Goal: Communication & Community: Answer question/provide support

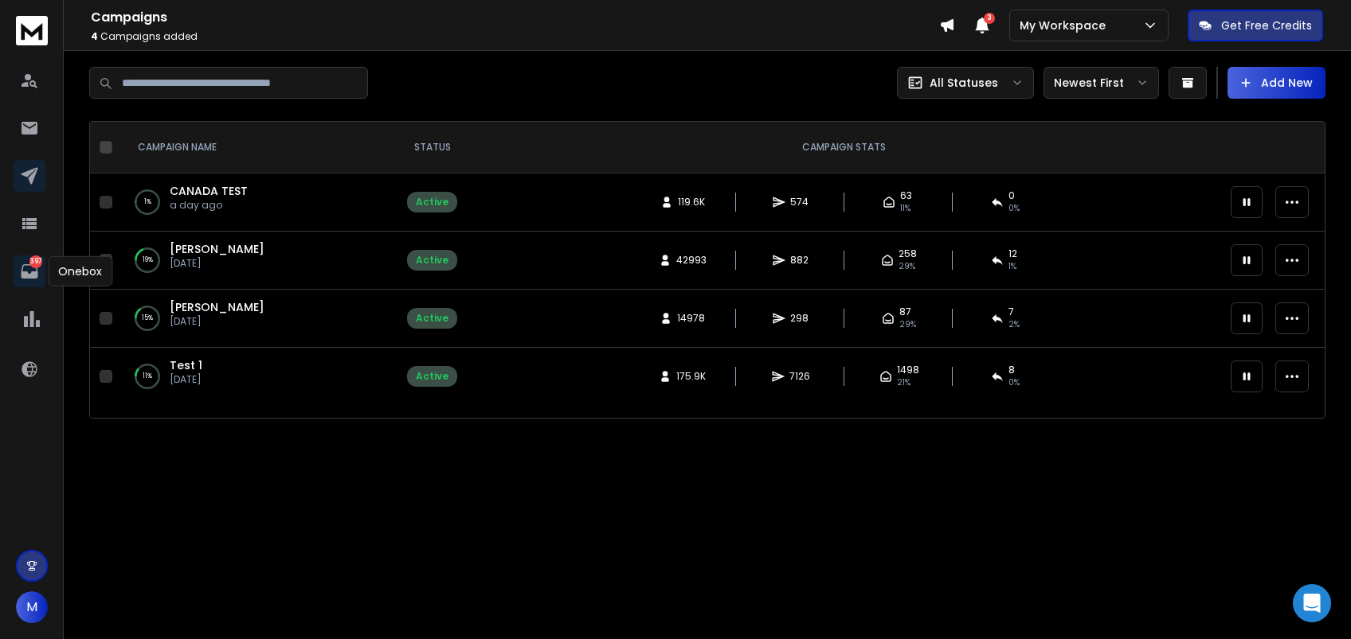
click at [32, 276] on icon at bounding box center [29, 271] width 17 height 14
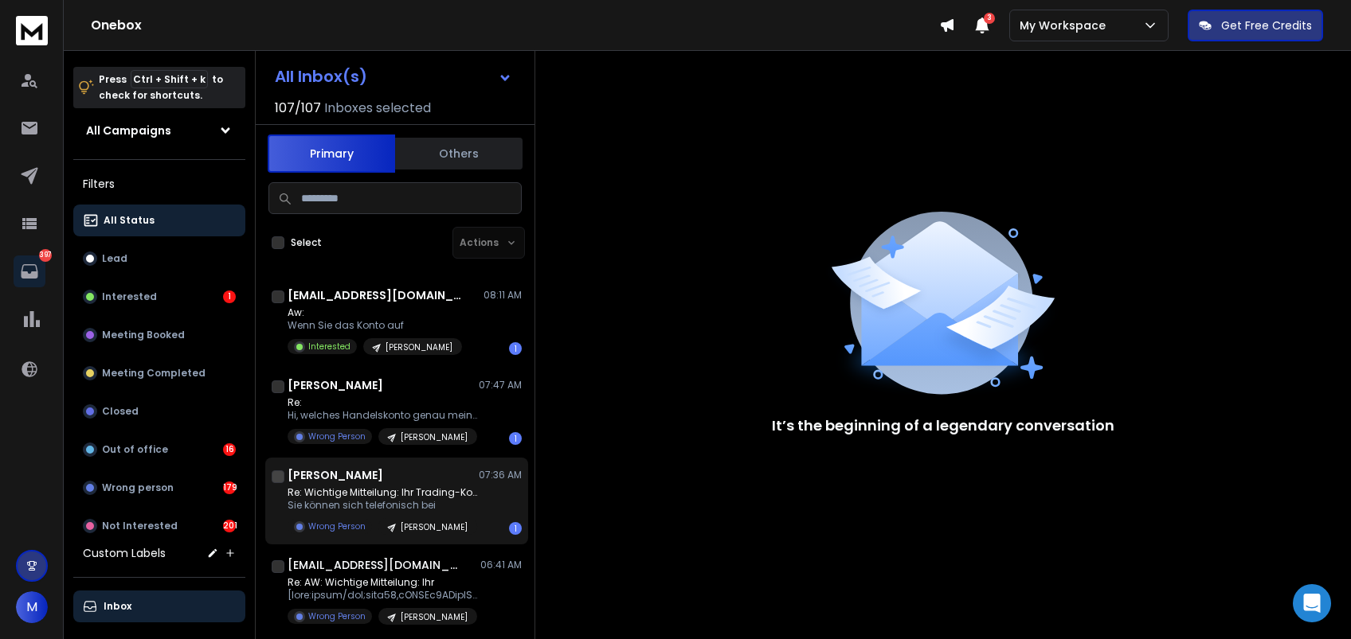
click at [353, 497] on p "Re: Wichtige Mitteilung: Ihr Trading-Konto" at bounding box center [382, 493] width 191 height 13
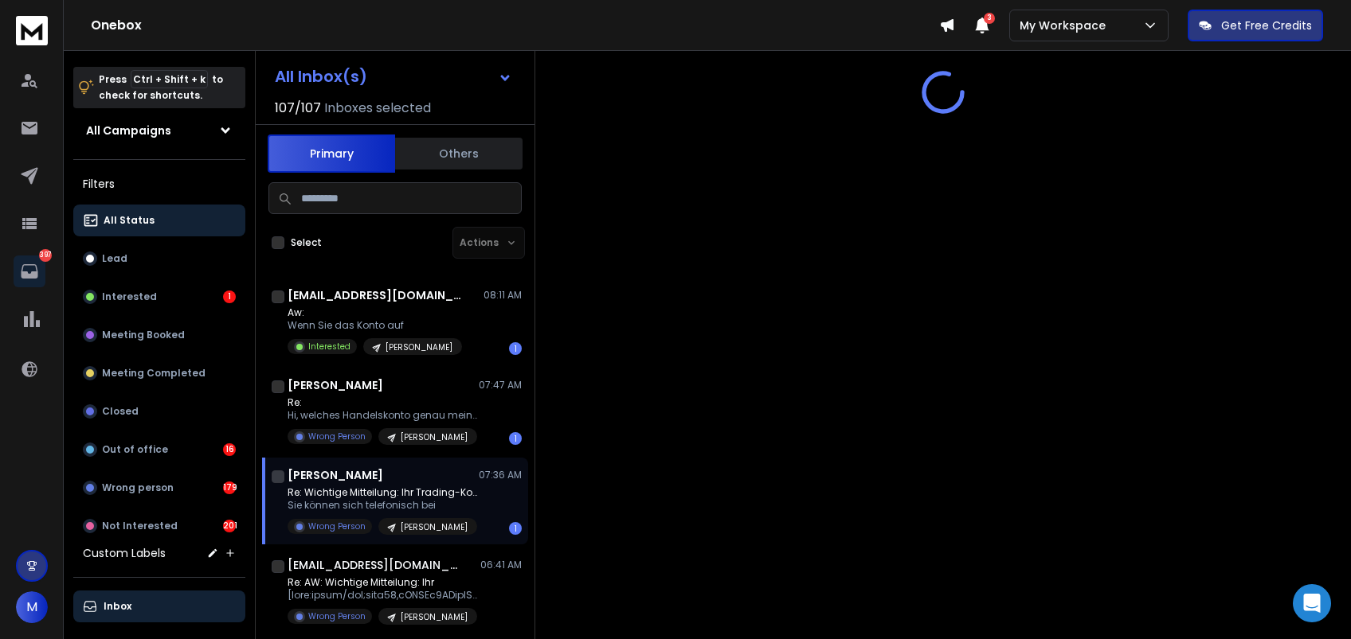
click at [353, 497] on p "Re: Wichtige Mitteilung: Ihr Trading-Konto" at bounding box center [382, 493] width 191 height 13
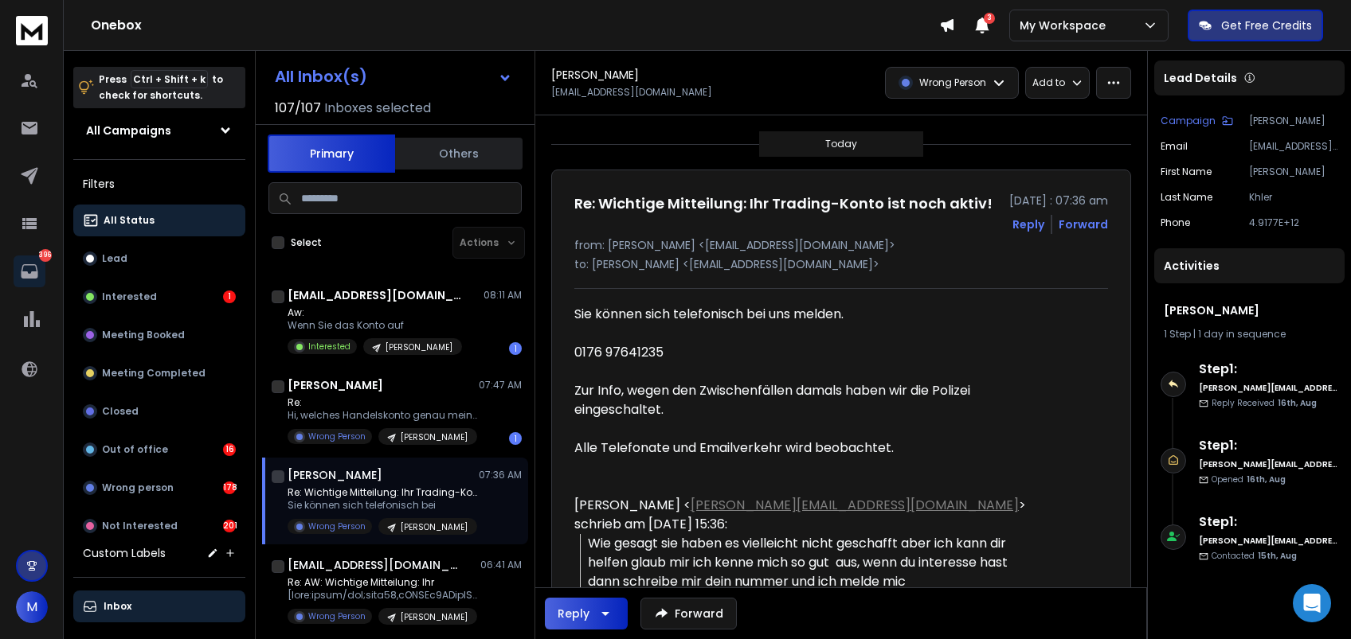
click at [611, 355] on div "0176 97641235" at bounding box center [806, 352] width 465 height 19
click at [609, 355] on div "0176 97641235" at bounding box center [806, 352] width 465 height 19
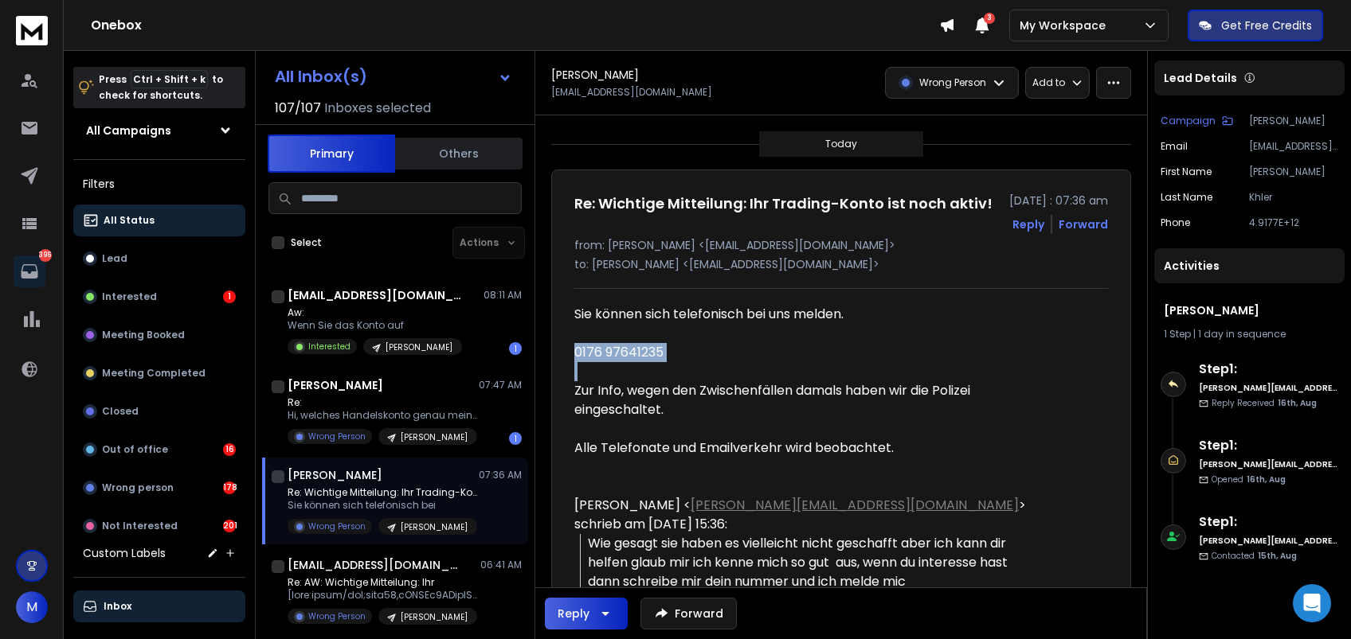
click at [609, 355] on div "0176 97641235" at bounding box center [806, 352] width 465 height 19
copy div "0176 97641235"
click at [990, 389] on div "Zur Info, wegen den Zwischenfällen damals haben wir die Polizei eingeschaltet." at bounding box center [806, 400] width 465 height 38
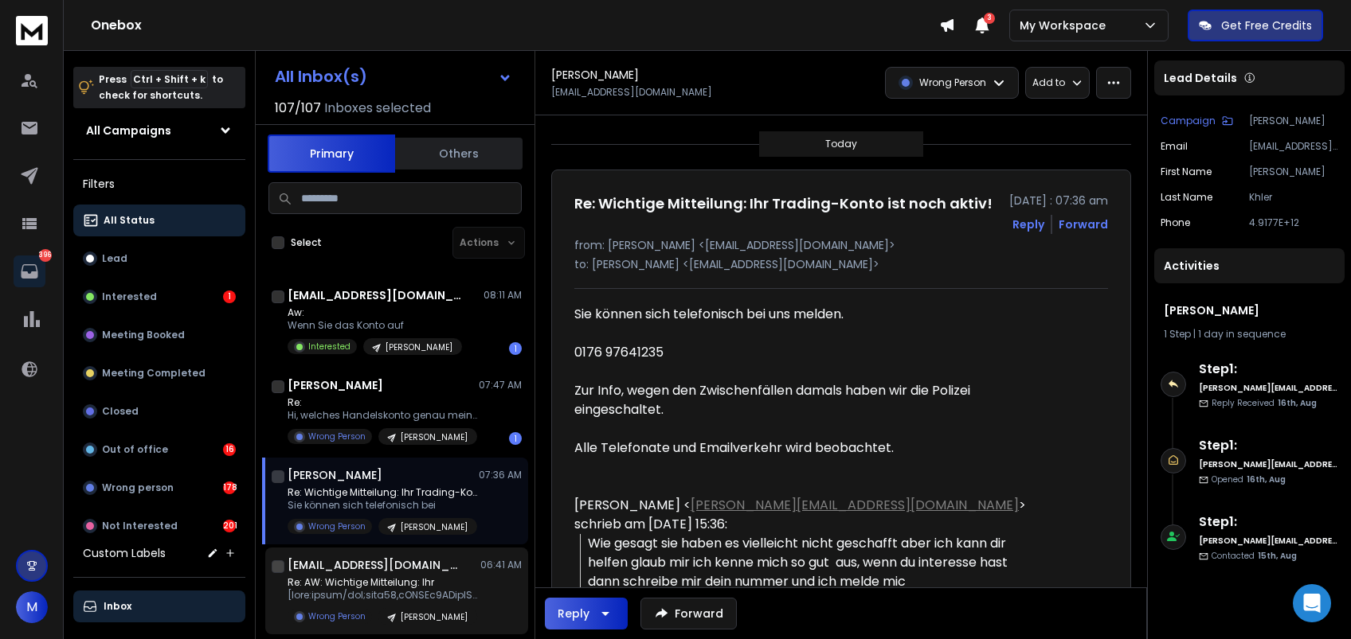
click at [361, 563] on h1 "[EMAIL_ADDRESS][PERSON_NAME][DOMAIN_NAME]" at bounding box center [374, 565] width 175 height 16
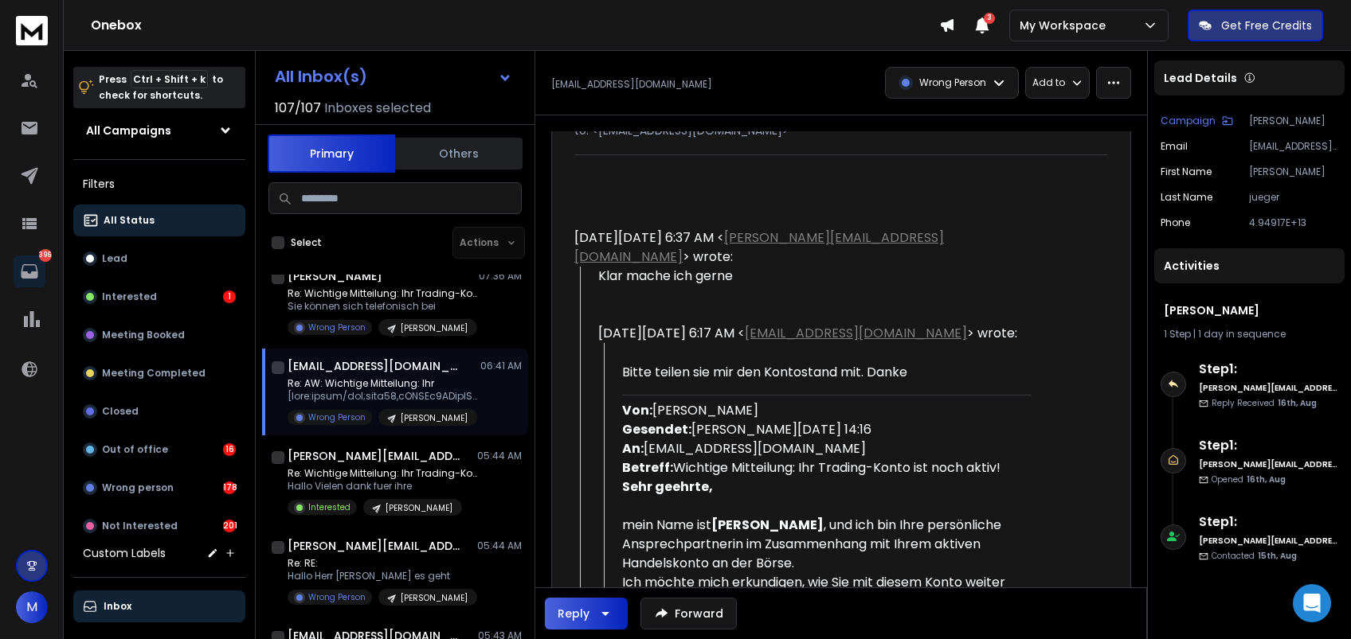
scroll to position [203, 0]
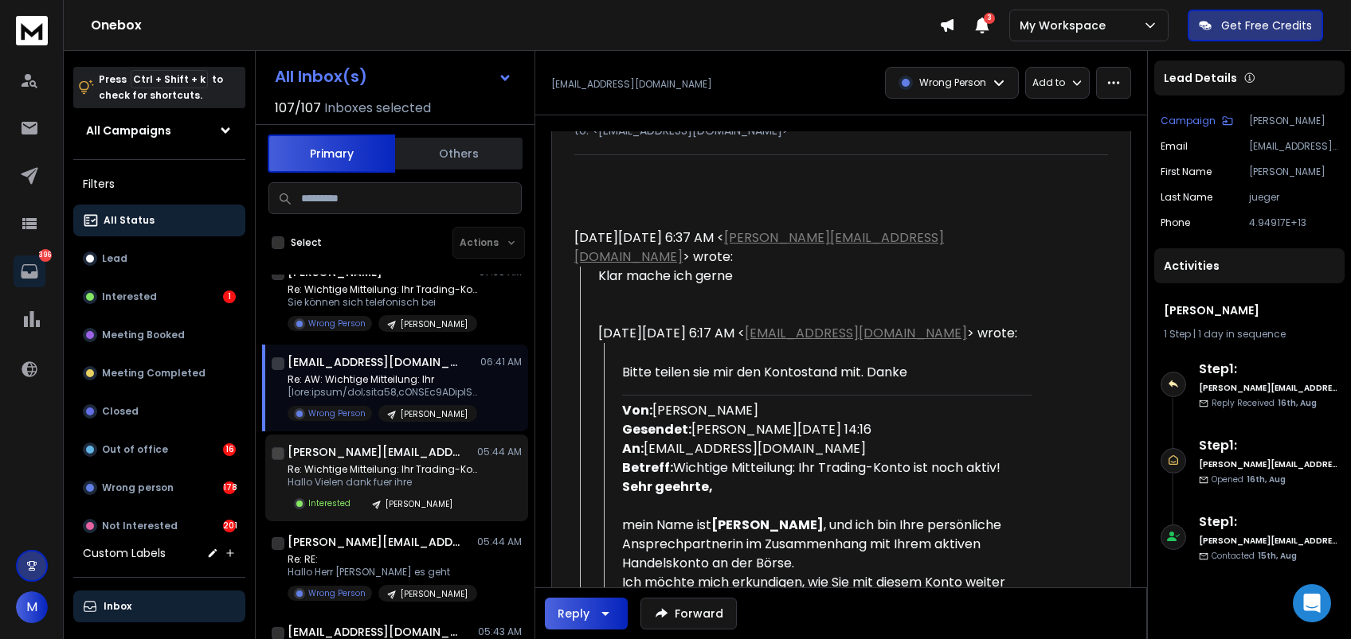
click at [420, 460] on div "ruth-hoeferlin@gmx.de 05:44 AM Re: Wichtige Mitteilung: Ihr Trading-Konto Hallo…" at bounding box center [404, 478] width 234 height 68
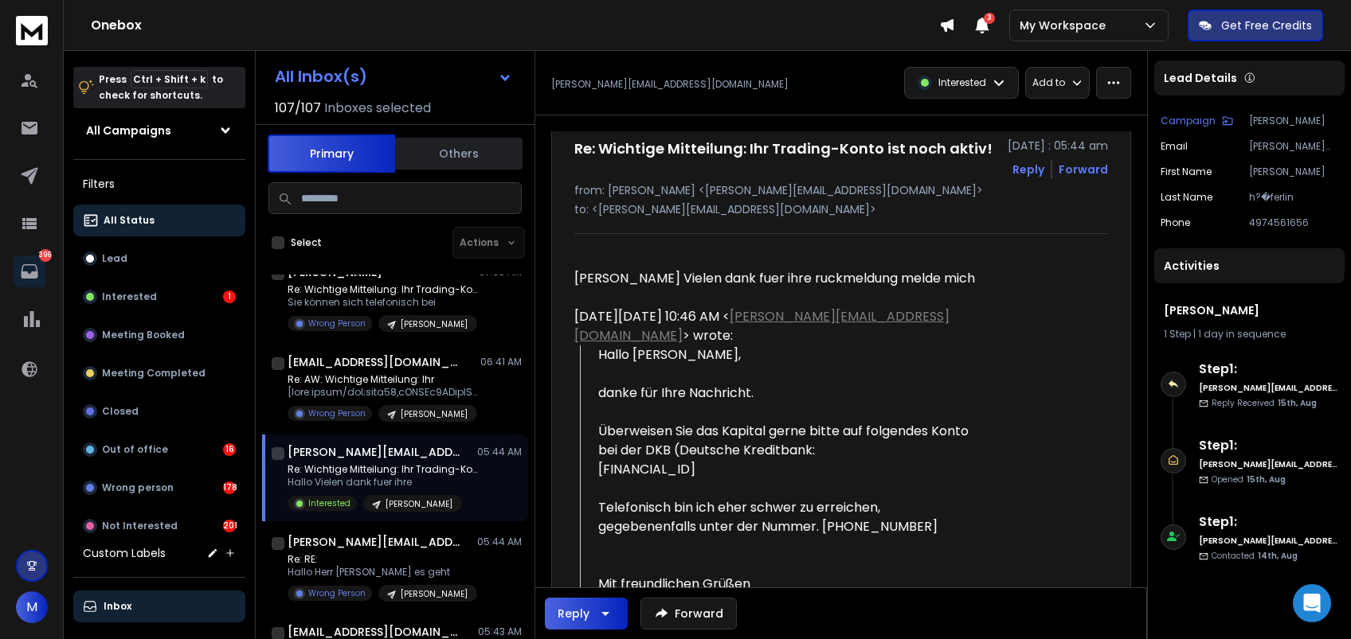
scroll to position [57, 0]
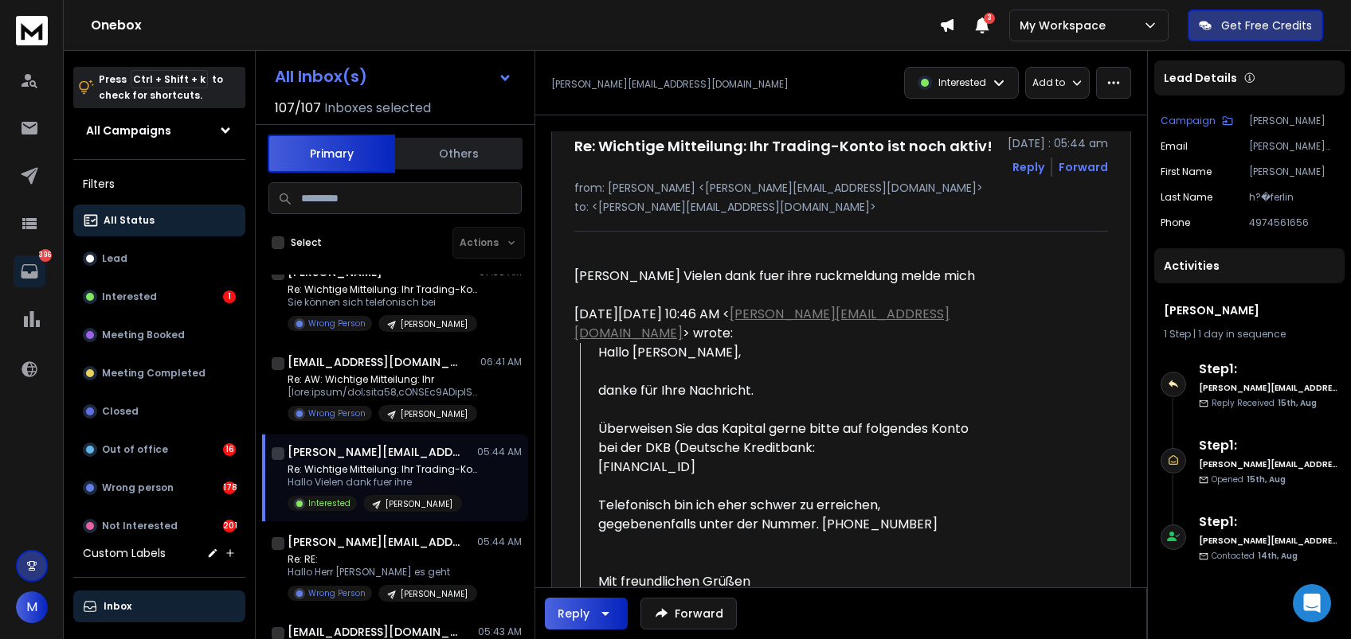
drag, startPoint x: 819, startPoint y: 506, endPoint x: 955, endPoint y: 506, distance: 136.2
click at [955, 515] on div "gegebenenfalls unter der Nummer. +49 (0)15678 190414" at bounding box center [818, 524] width 441 height 19
copy div ". +49 (0)15678 190414"
click at [947, 362] on div at bounding box center [818, 371] width 441 height 19
click at [1016, 159] on button "Reply" at bounding box center [1028, 167] width 32 height 16
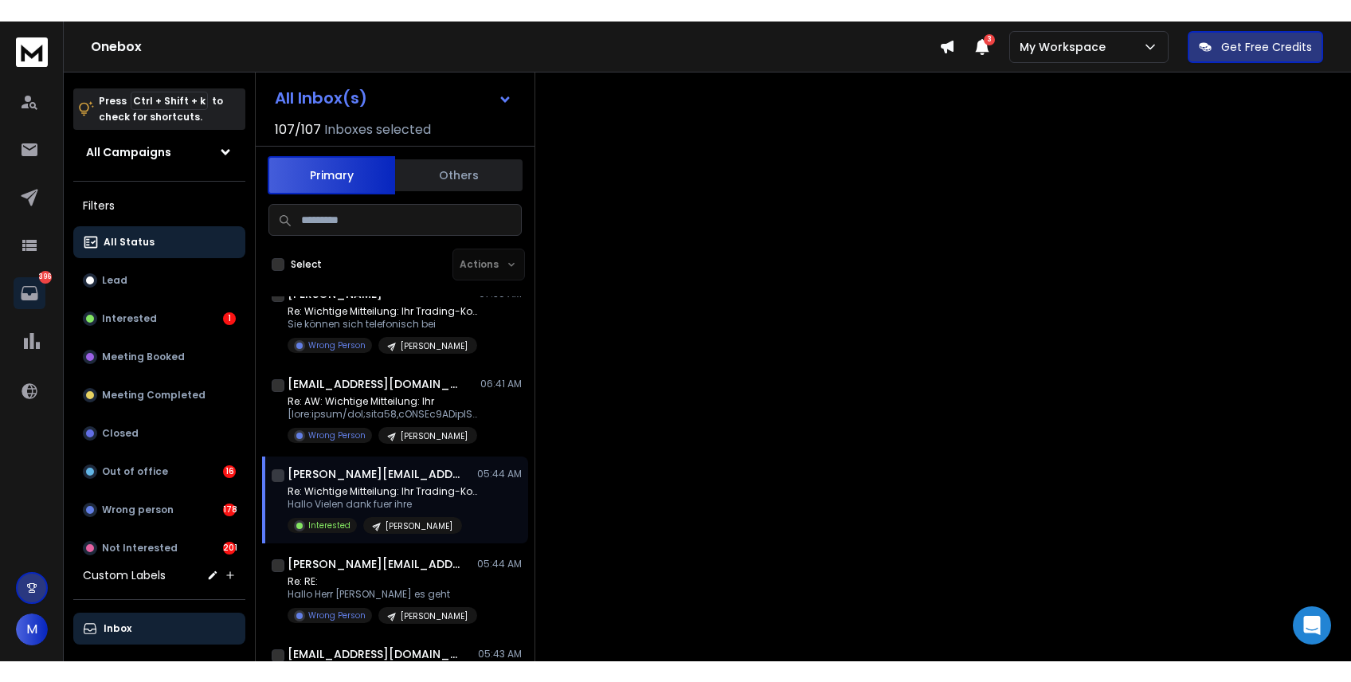
scroll to position [0, 0]
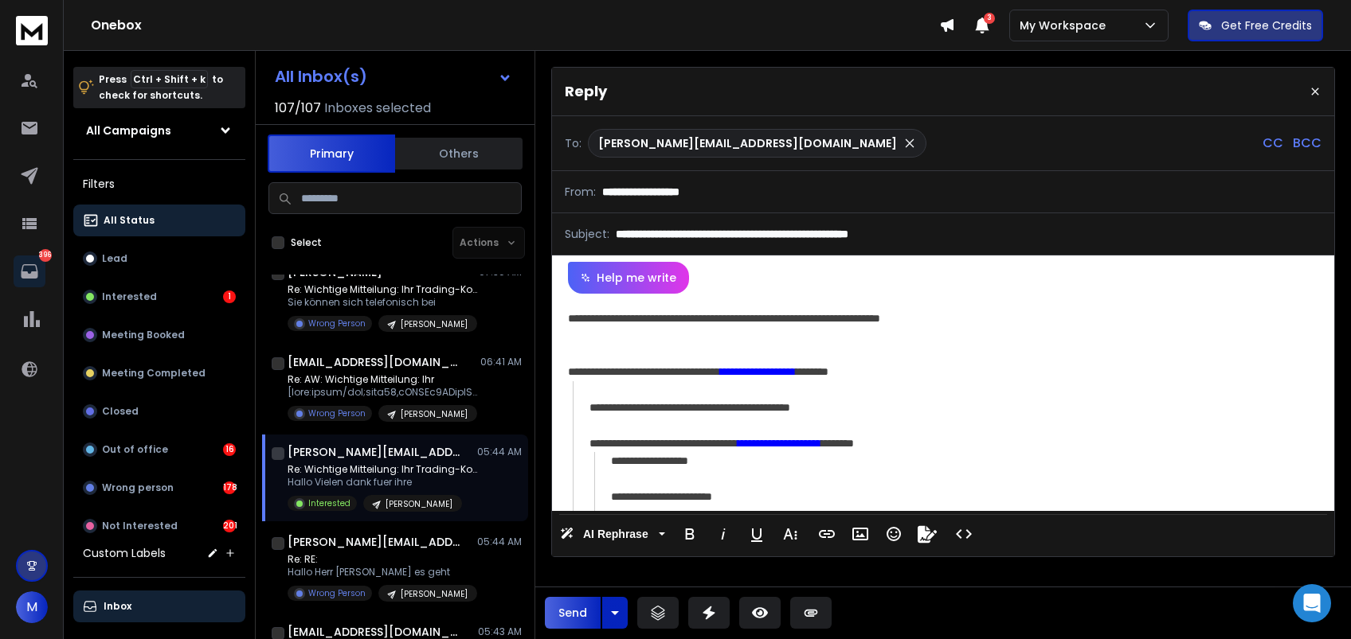
click at [575, 619] on button "Send" at bounding box center [573, 613] width 56 height 32
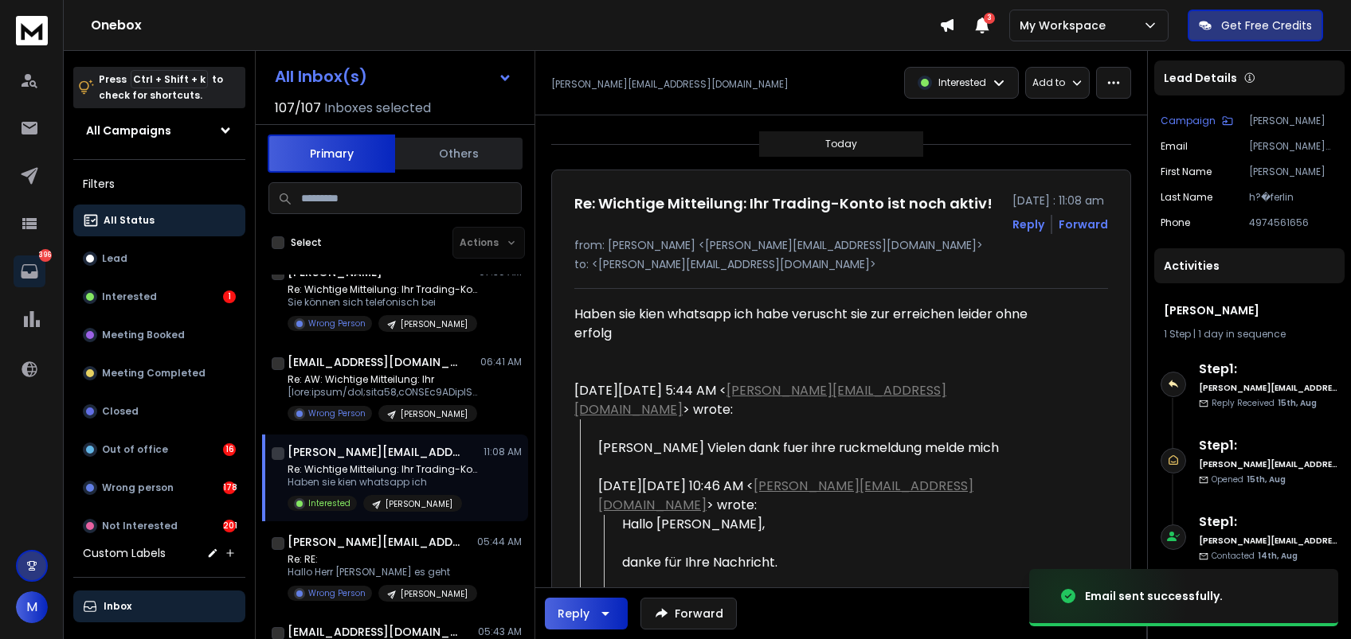
click at [447, 165] on button "Others" at bounding box center [458, 153] width 127 height 35
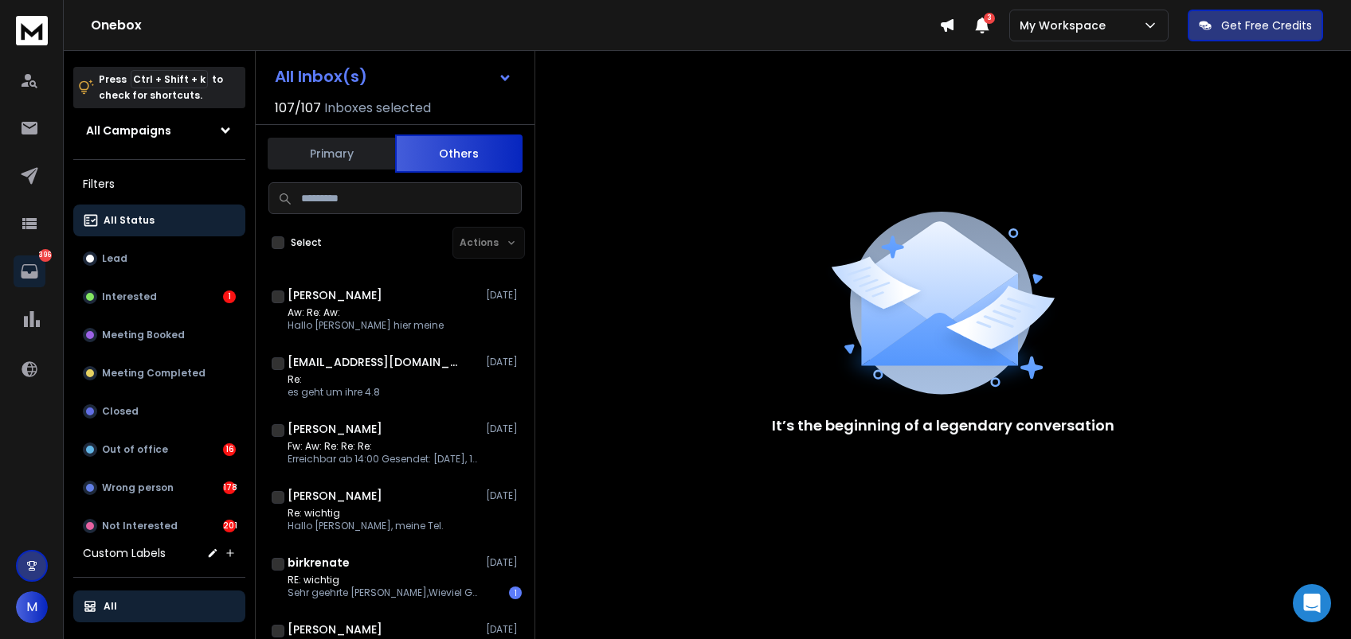
click at [326, 167] on button "Primary" at bounding box center [331, 153] width 127 height 35
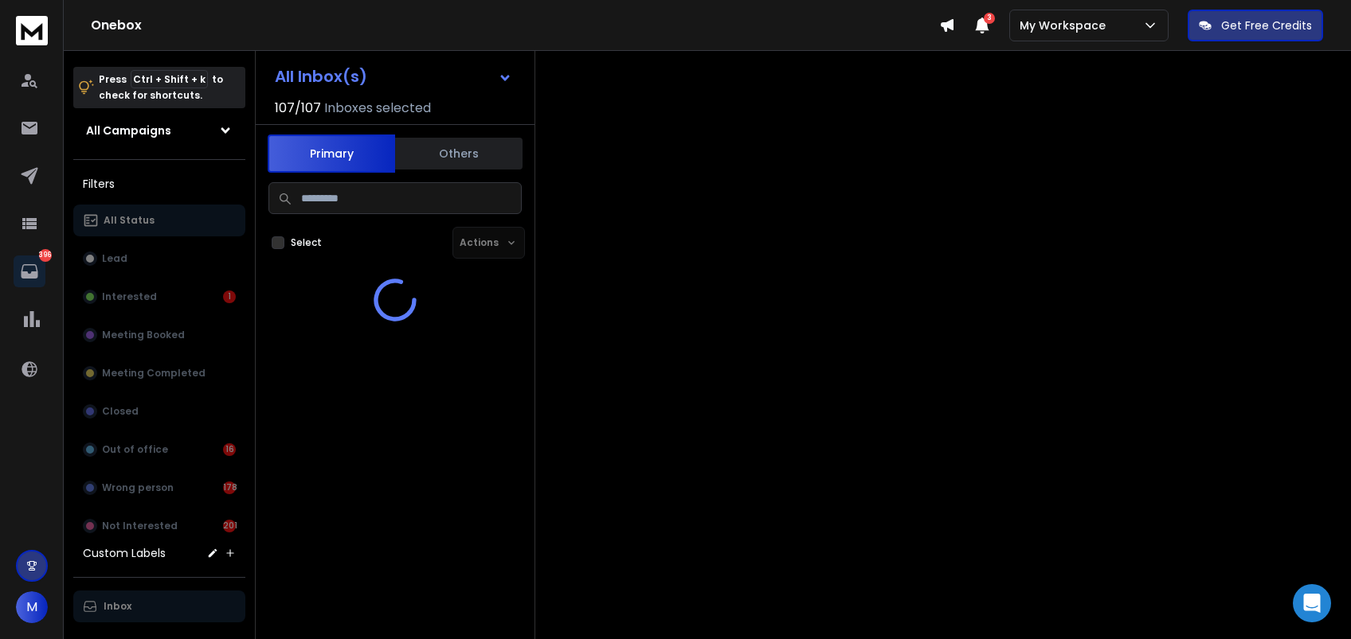
click at [326, 167] on button "Primary" at bounding box center [331, 154] width 127 height 38
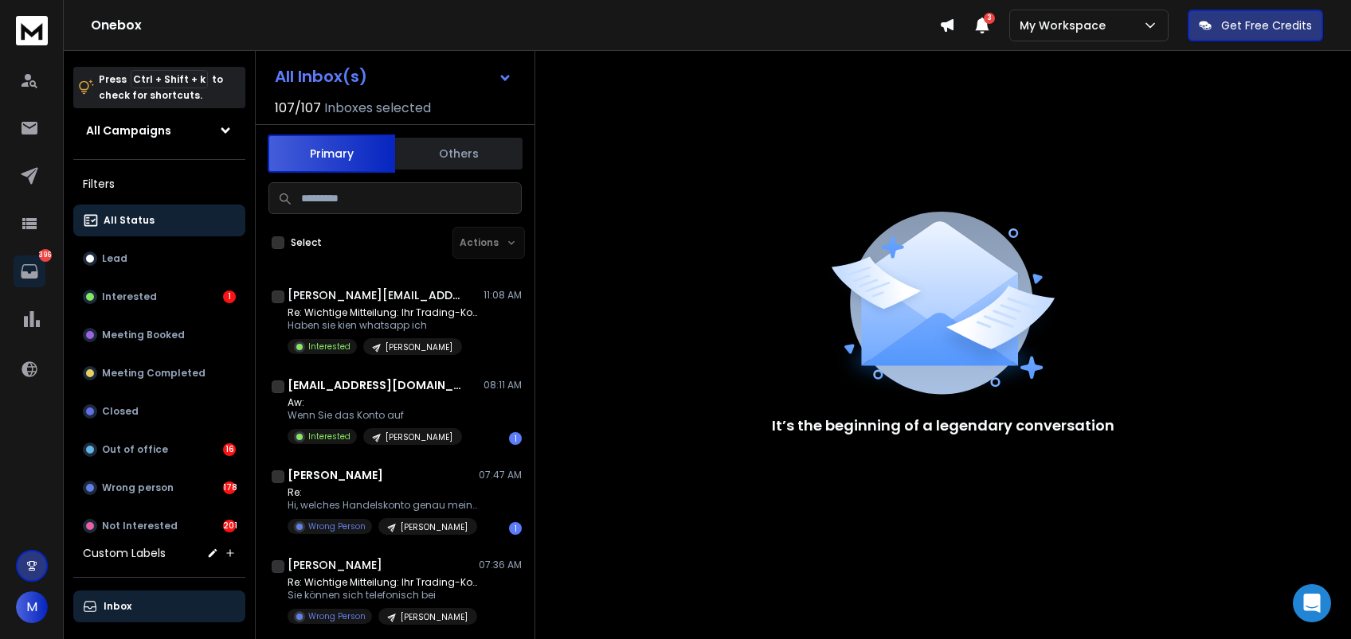
click at [15, 193] on div at bounding box center [32, 179] width 37 height 38
click at [18, 182] on link at bounding box center [30, 176] width 32 height 32
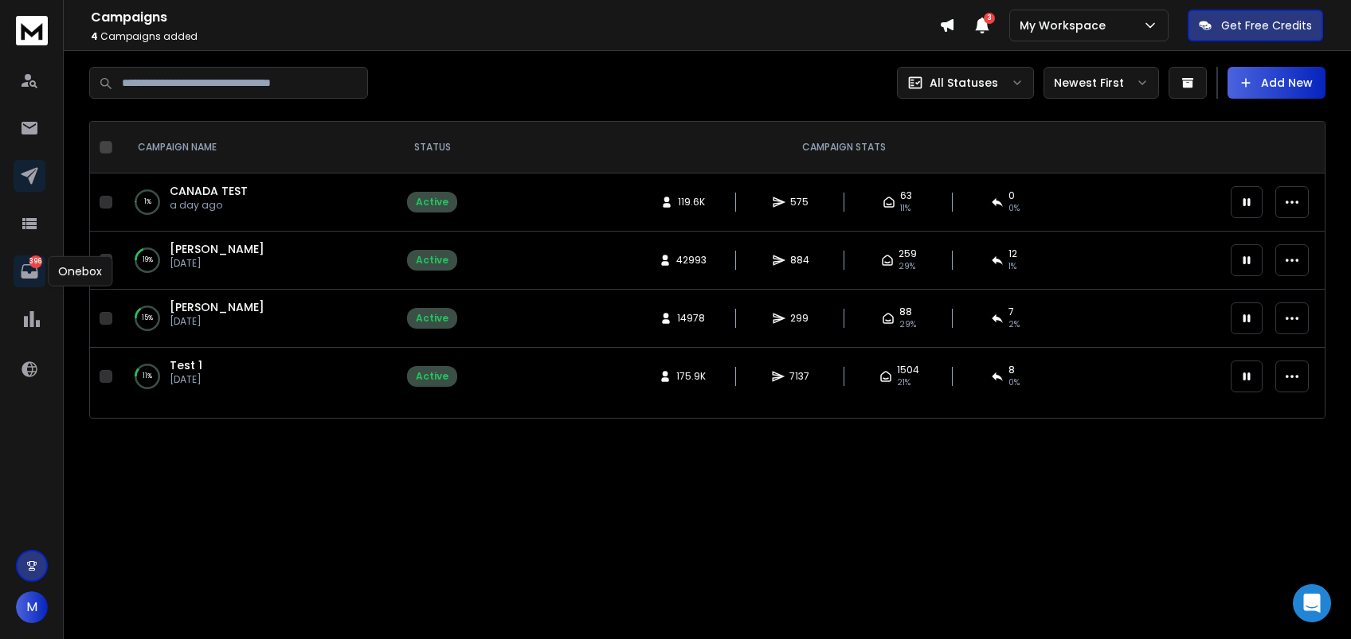
click at [32, 266] on p "396" at bounding box center [35, 262] width 13 height 13
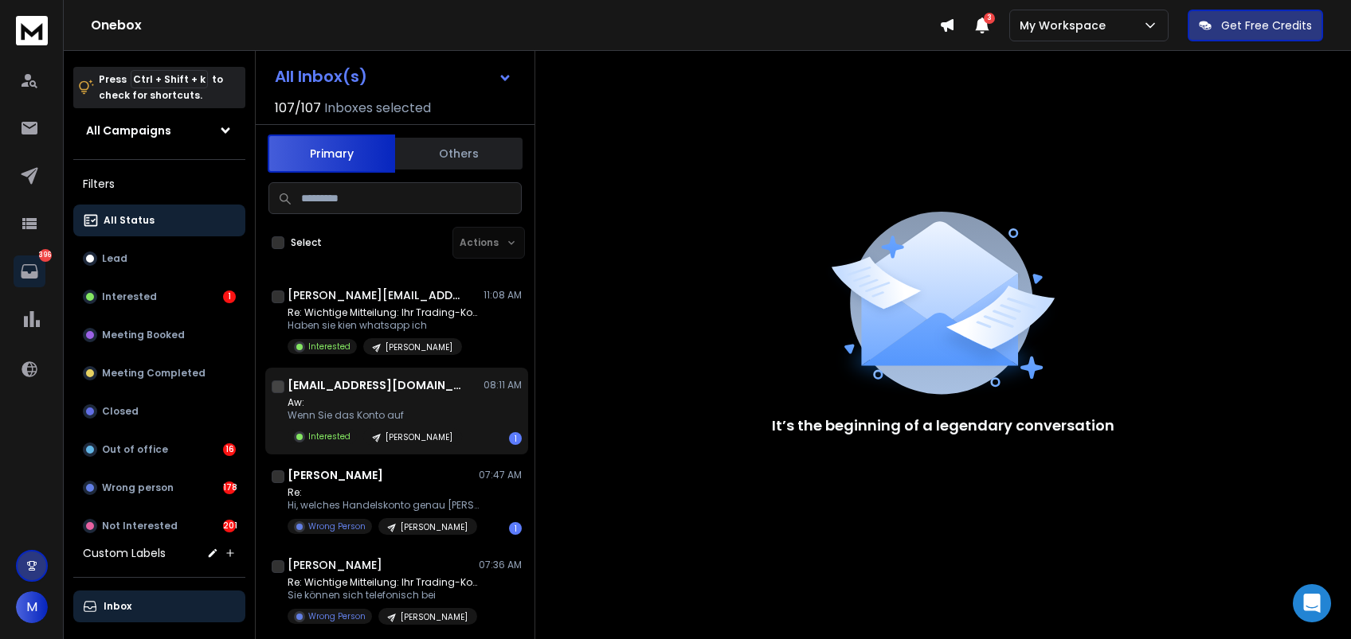
click at [325, 409] on p "Wenn Sie das Konto auf" at bounding box center [374, 415] width 174 height 13
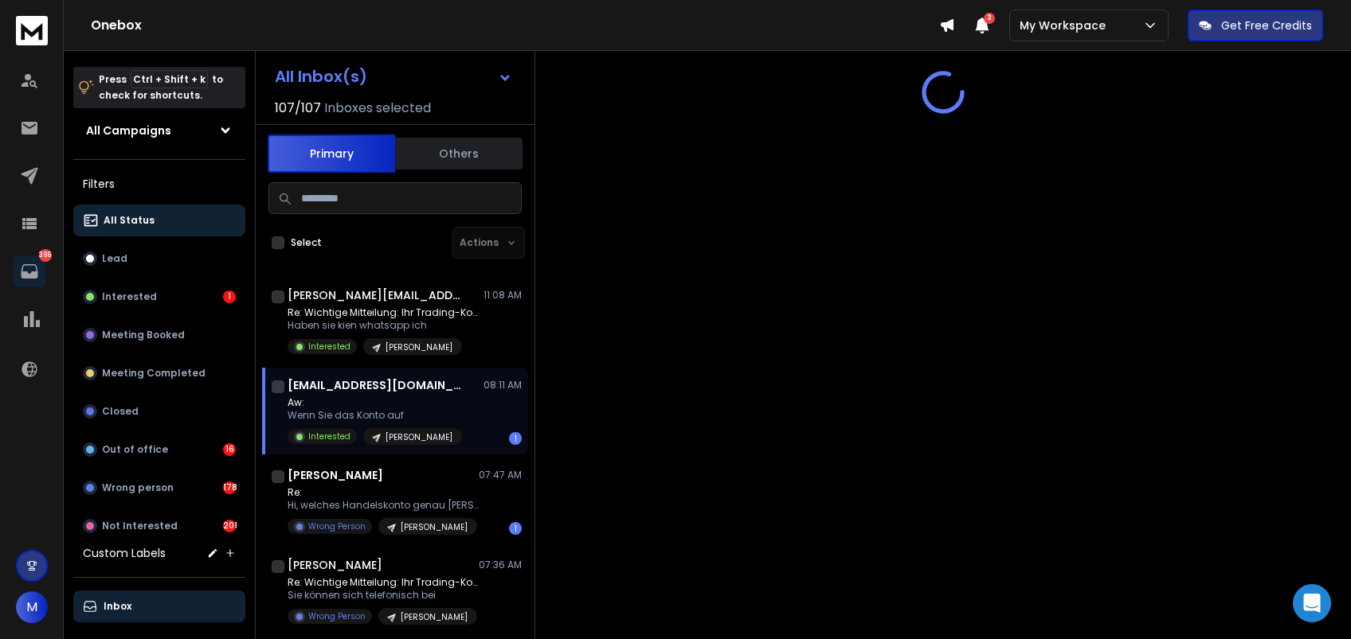
click at [325, 409] on p "Wenn Sie das Konto auf" at bounding box center [374, 415] width 174 height 13
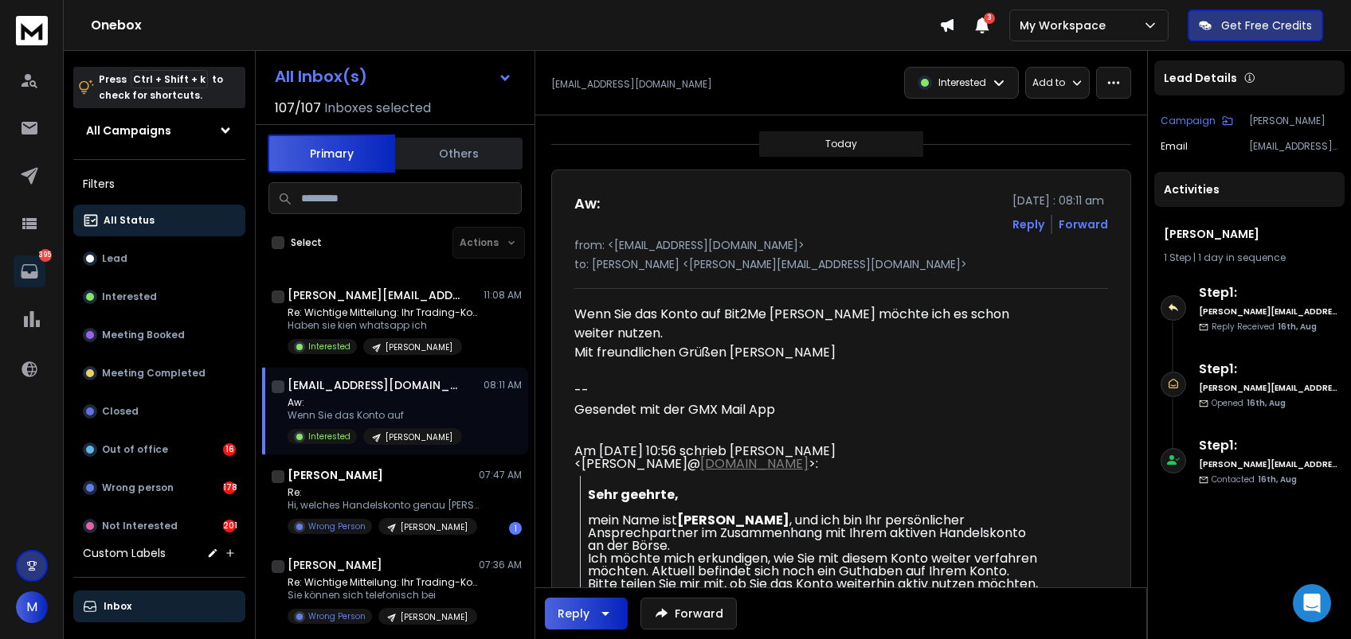
click at [696, 325] on div "Wenn Sie das Konto auf Bit2Me [PERSON_NAME] möchte ich es schon weiter nutzen. …" at bounding box center [813, 601] width 478 height 592
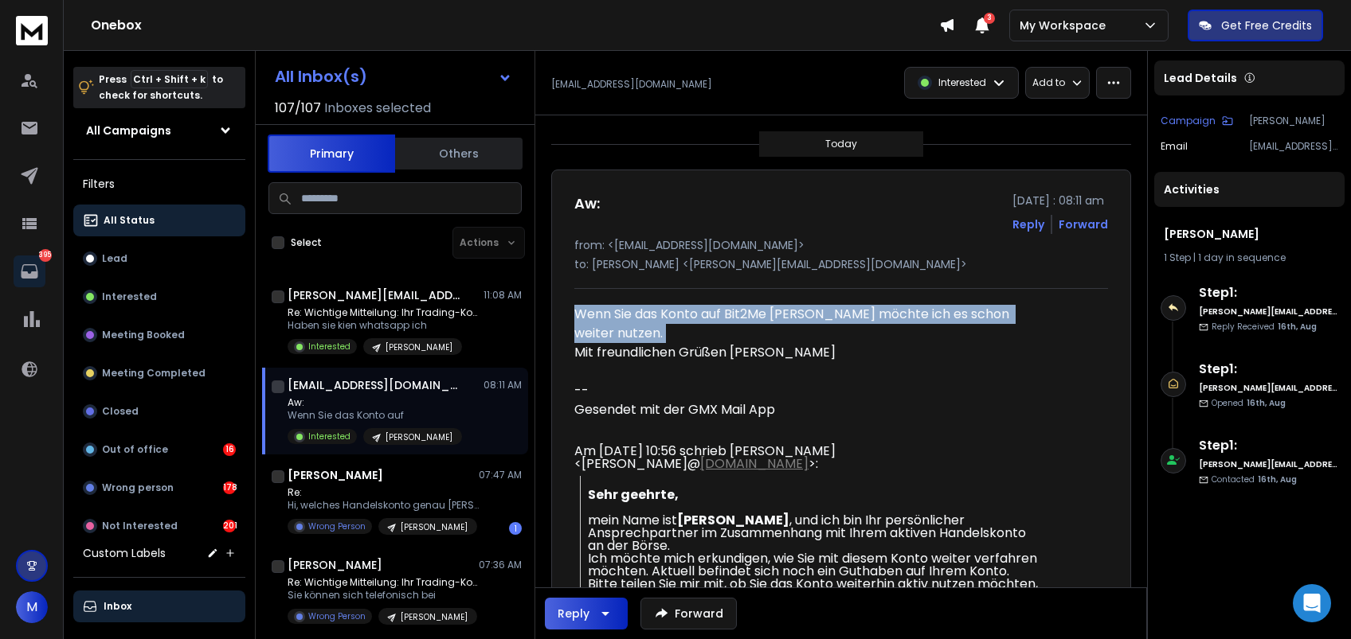
click at [696, 325] on div "Wenn Sie das Konto auf Bit2Me [PERSON_NAME] möchte ich es schon weiter nutzen. …" at bounding box center [813, 601] width 478 height 592
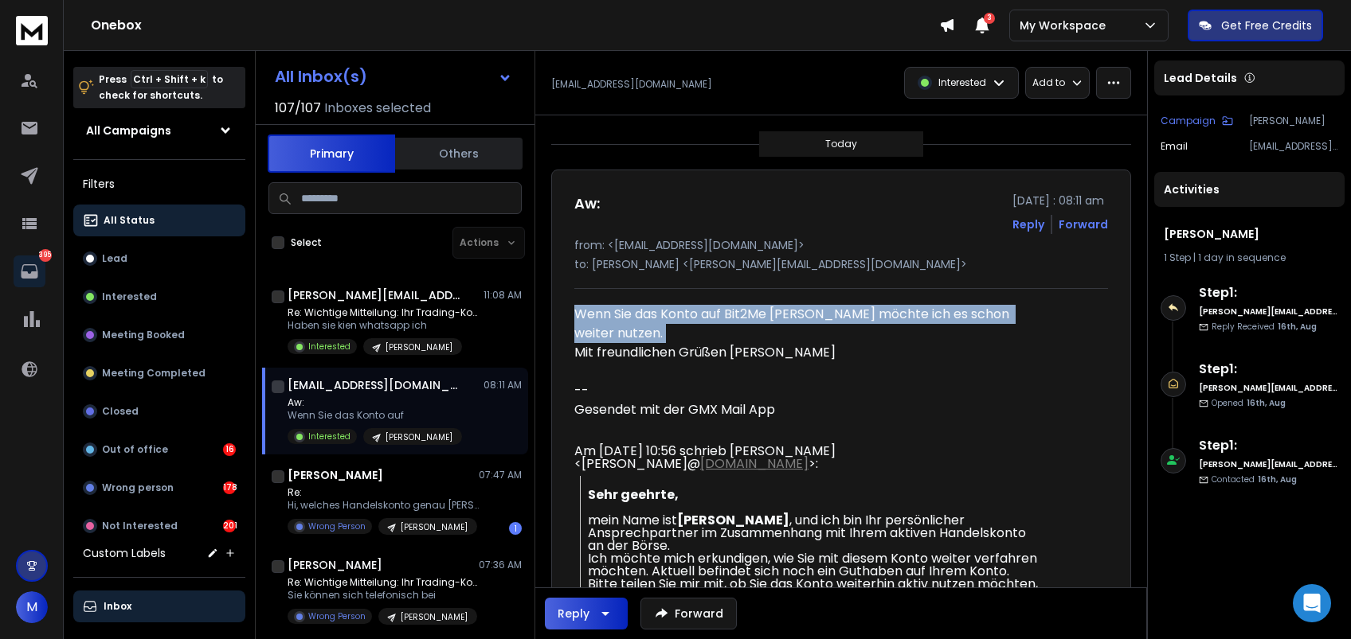
click at [696, 325] on div "Wenn Sie das Konto auf Bit2Me [PERSON_NAME] möchte ich es schon weiter nutzen. …" at bounding box center [813, 601] width 478 height 592
drag, startPoint x: 696, startPoint y: 325, endPoint x: 737, endPoint y: 316, distance: 41.5
click at [737, 316] on div "Wenn Sie das Konto auf Bit2Me [PERSON_NAME] möchte ich es schon weiter nutzen. …" at bounding box center [813, 601] width 478 height 592
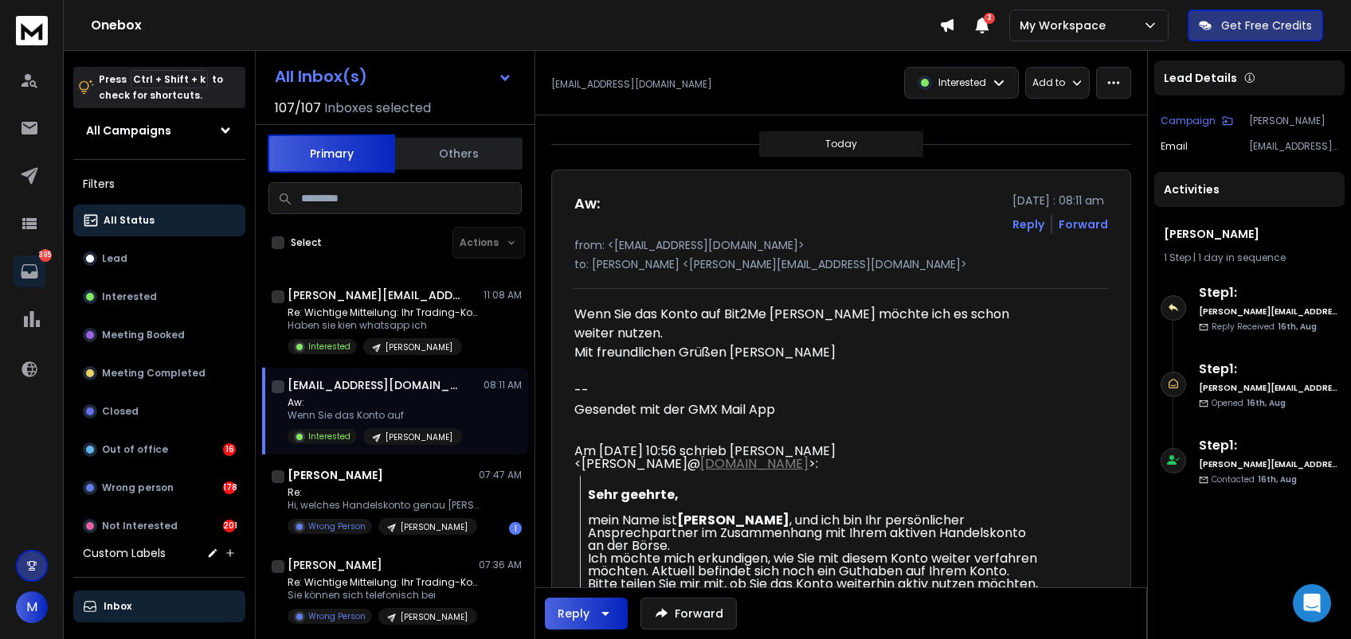
click at [737, 316] on div "Wenn Sie das Konto auf Bit2Me [PERSON_NAME] möchte ich es schon weiter nutzen. …" at bounding box center [813, 601] width 478 height 592
click at [563, 612] on div "Reply" at bounding box center [573, 614] width 32 height 16
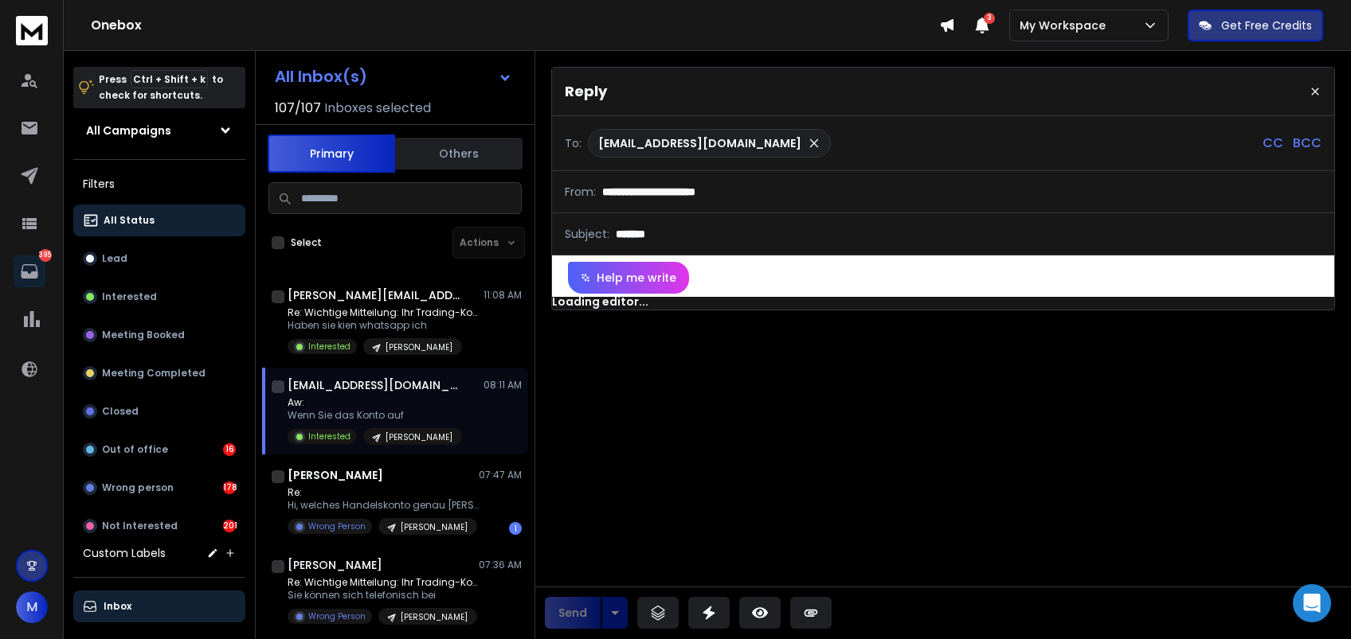
click at [563, 612] on div "**********" at bounding box center [942, 370] width 815 height 639
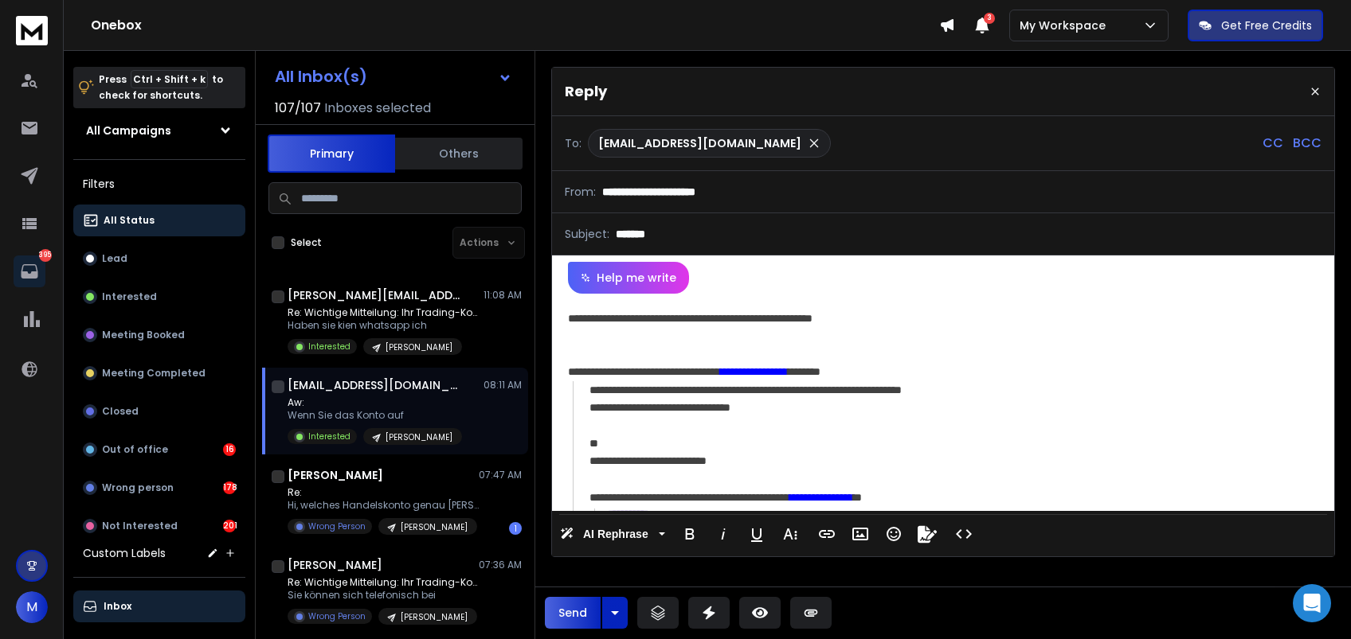
click at [563, 614] on button "Send" at bounding box center [573, 613] width 56 height 32
click at [995, 331] on div at bounding box center [943, 336] width 750 height 18
click at [971, 343] on div at bounding box center [943, 336] width 750 height 18
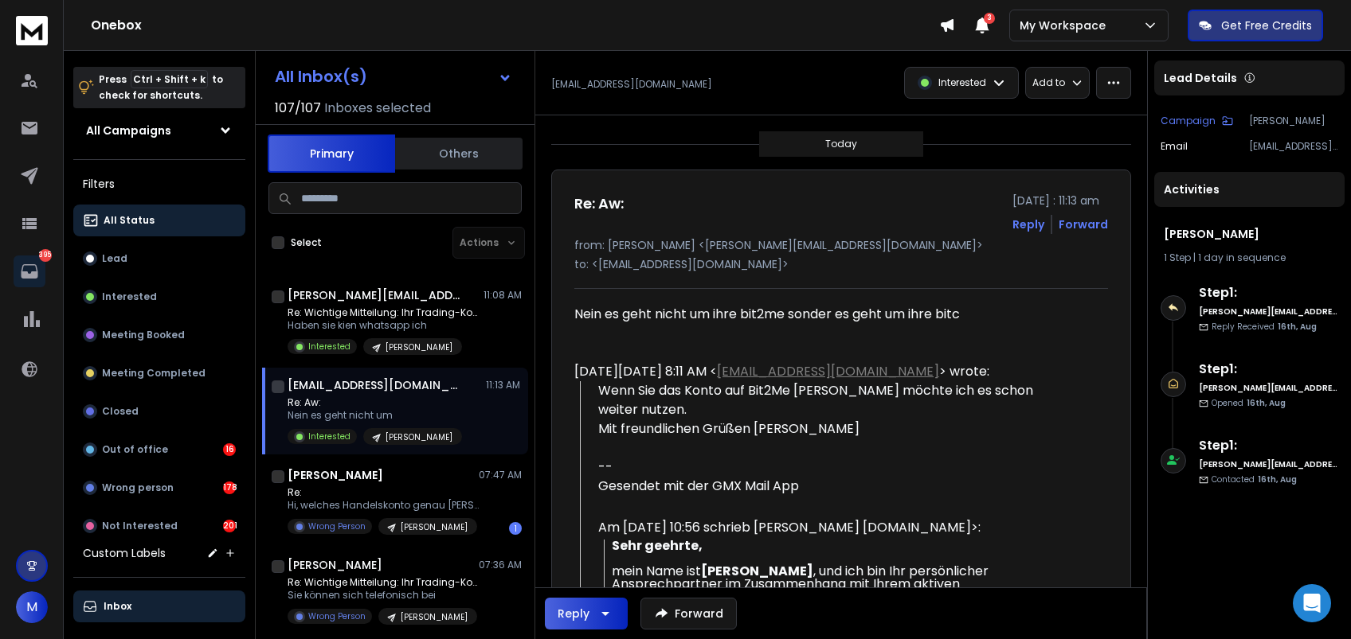
click at [785, 311] on div "Nein es geht nicht um ihre bit2me sonder es geht um ihre bitc" at bounding box center [806, 314] width 465 height 19
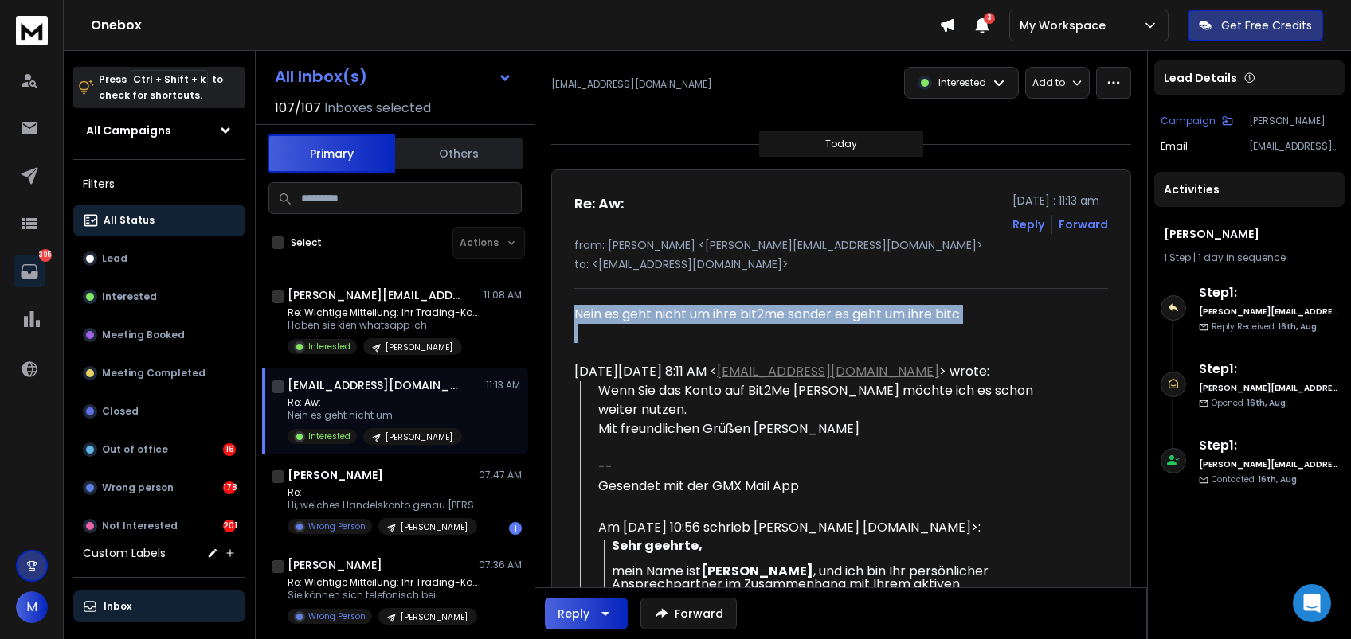
click at [785, 311] on div "Nein es geht nicht um ihre bit2me sonder es geht um ihre bitc" at bounding box center [806, 314] width 465 height 19
copy div "Nein es geht nicht um ihre bit2me sonder es geht um ihre bitc"
click at [577, 604] on div "Reply" at bounding box center [585, 613] width 57 height 19
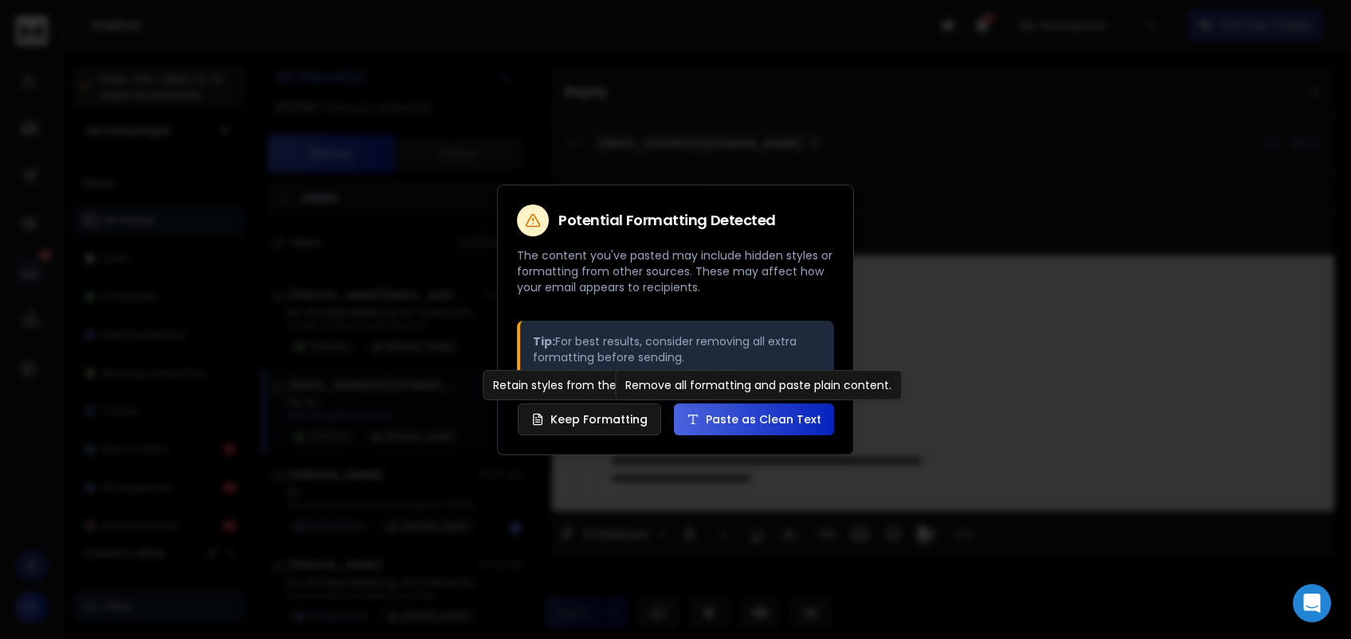
click at [804, 408] on button "Paste as Clean Text" at bounding box center [754, 420] width 160 height 32
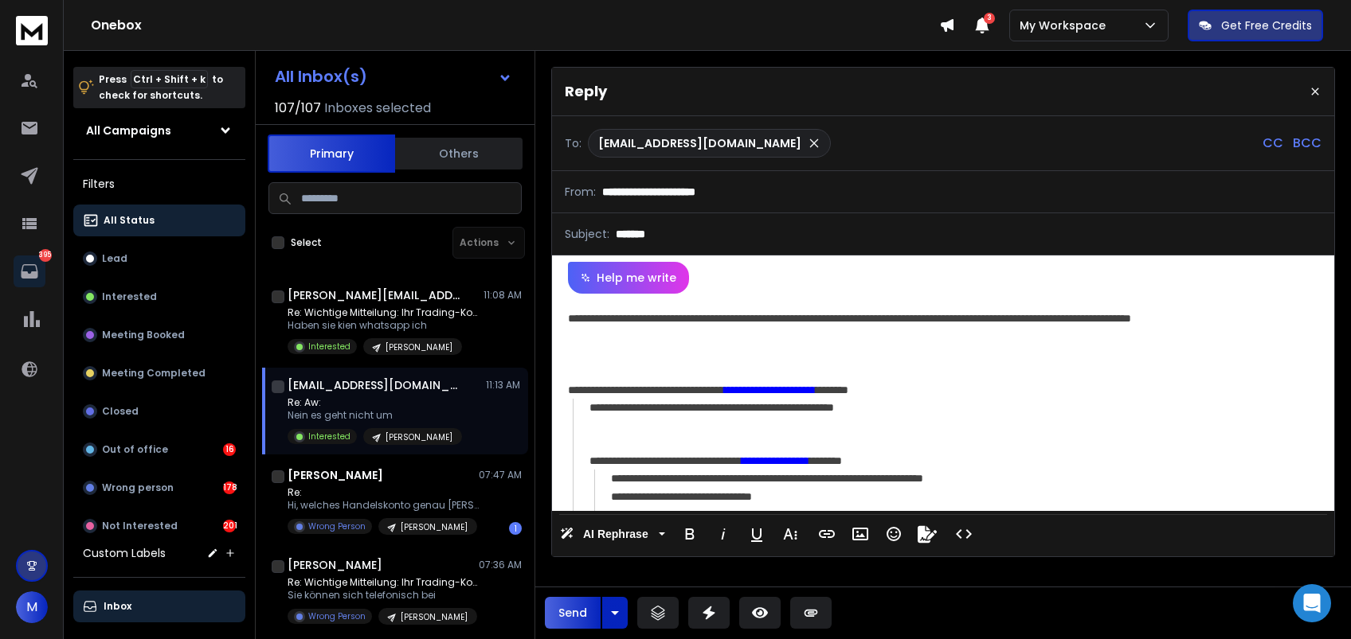
click at [729, 306] on div "**********" at bounding box center [943, 402] width 782 height 217
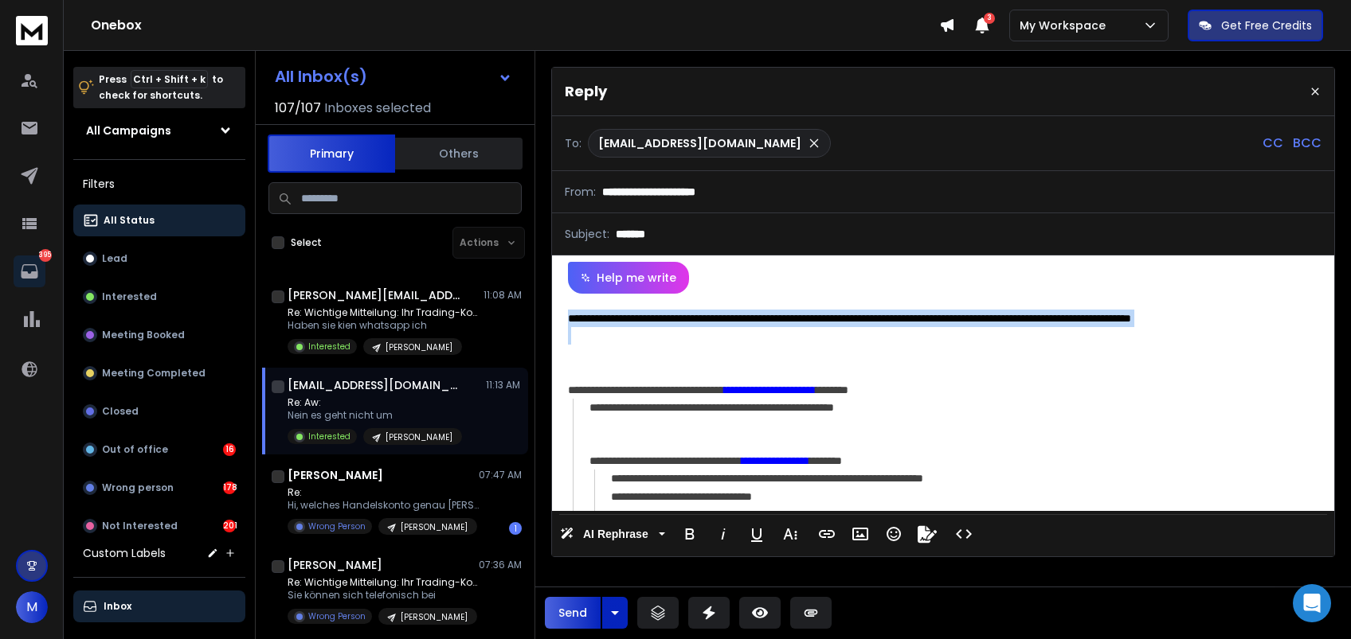
copy div "**********"
click at [580, 602] on button "Send" at bounding box center [573, 613] width 56 height 32
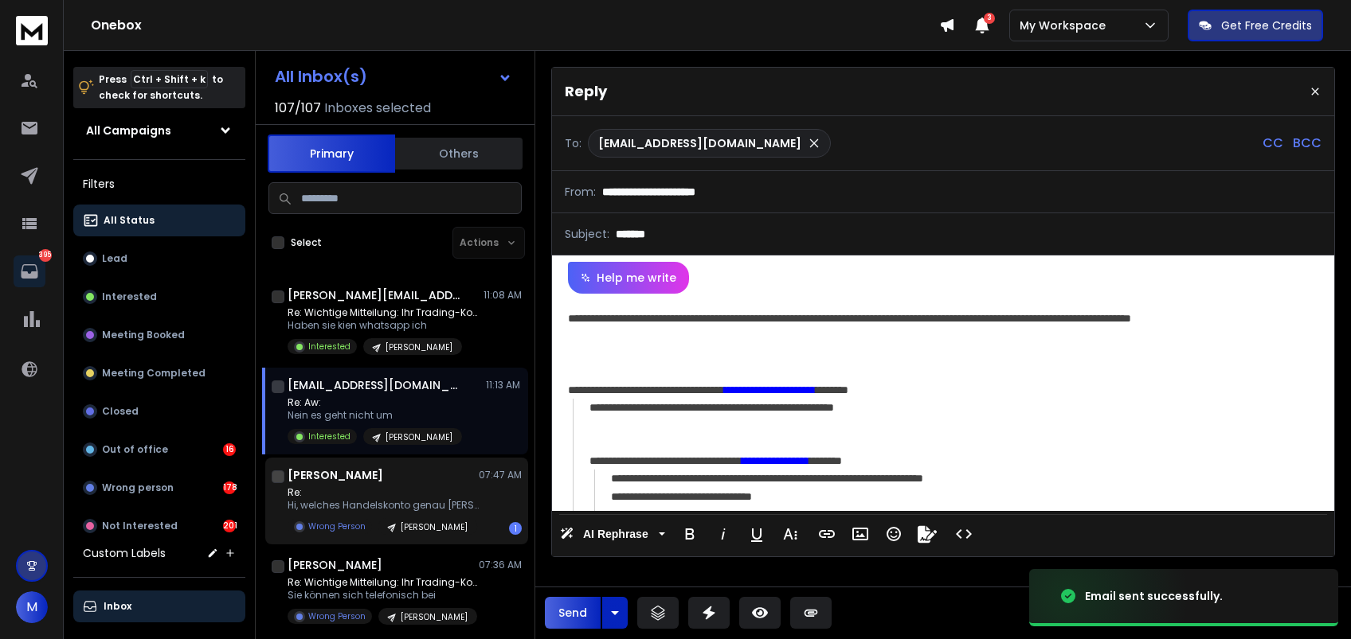
click at [462, 474] on div "[PERSON_NAME] 07:47 AM" at bounding box center [404, 475] width 234 height 16
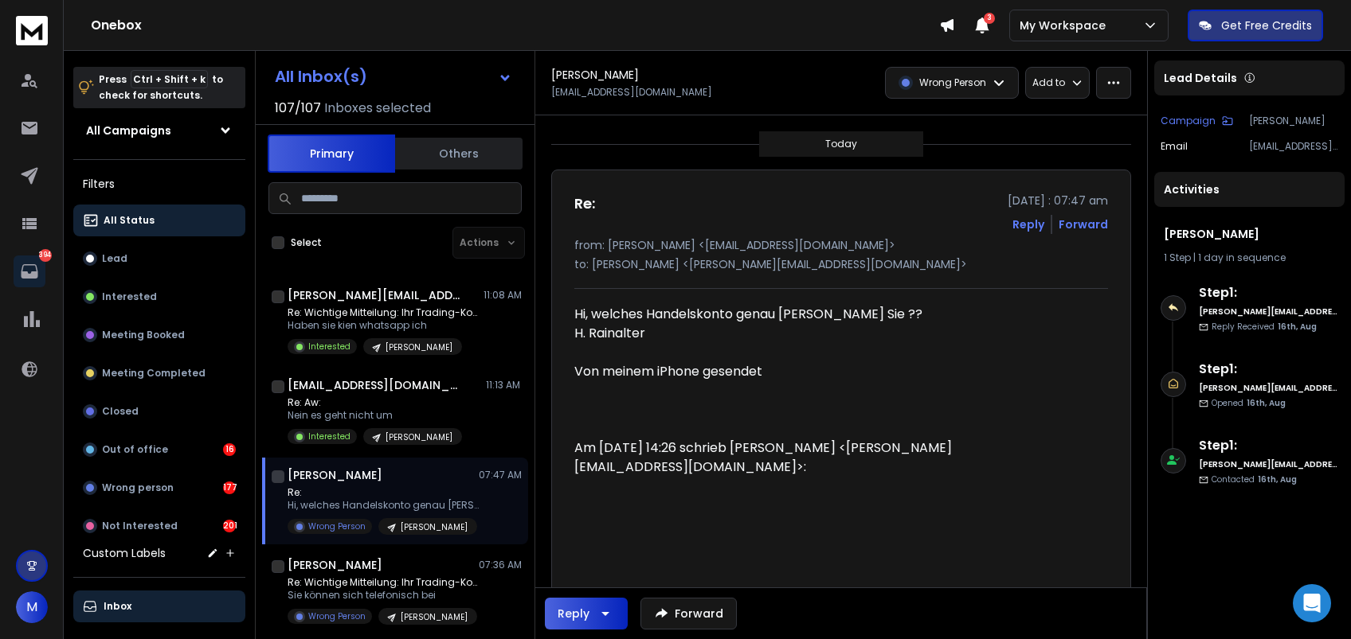
click at [571, 607] on div "Reply" at bounding box center [573, 614] width 32 height 16
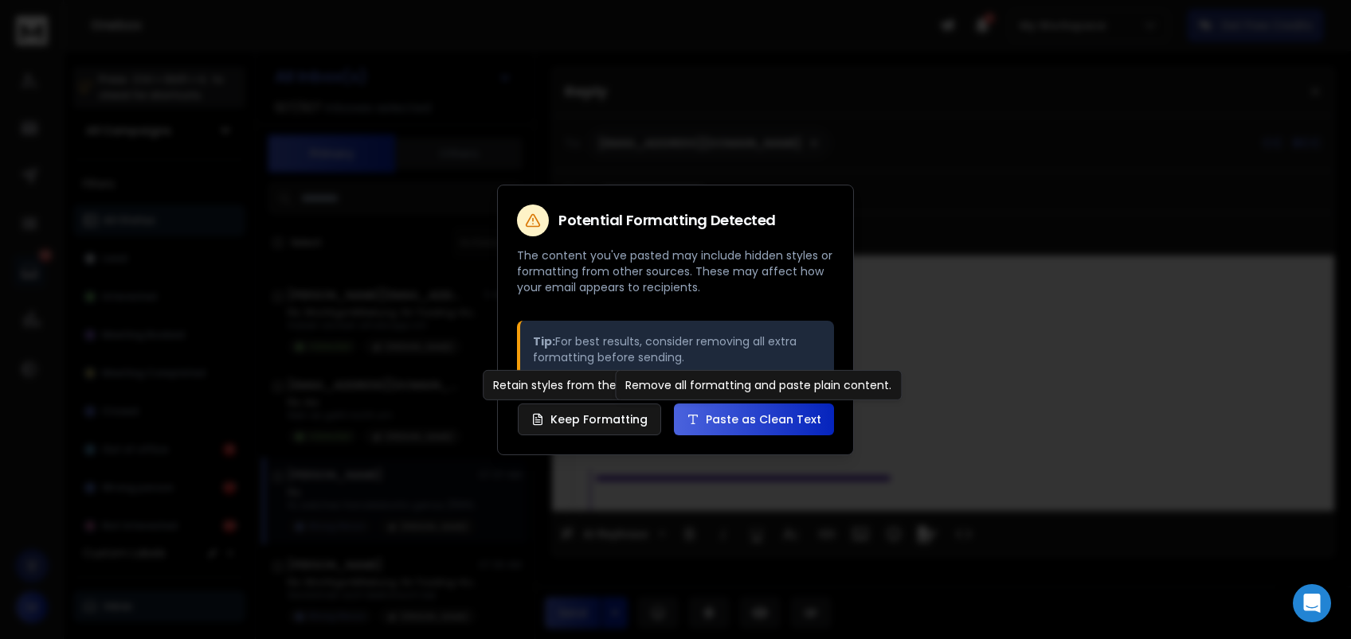
click at [715, 401] on div "Remove all formatting and paste plain content." at bounding box center [758, 385] width 287 height 30
click at [710, 421] on button "Paste as Clean Text" at bounding box center [754, 420] width 160 height 32
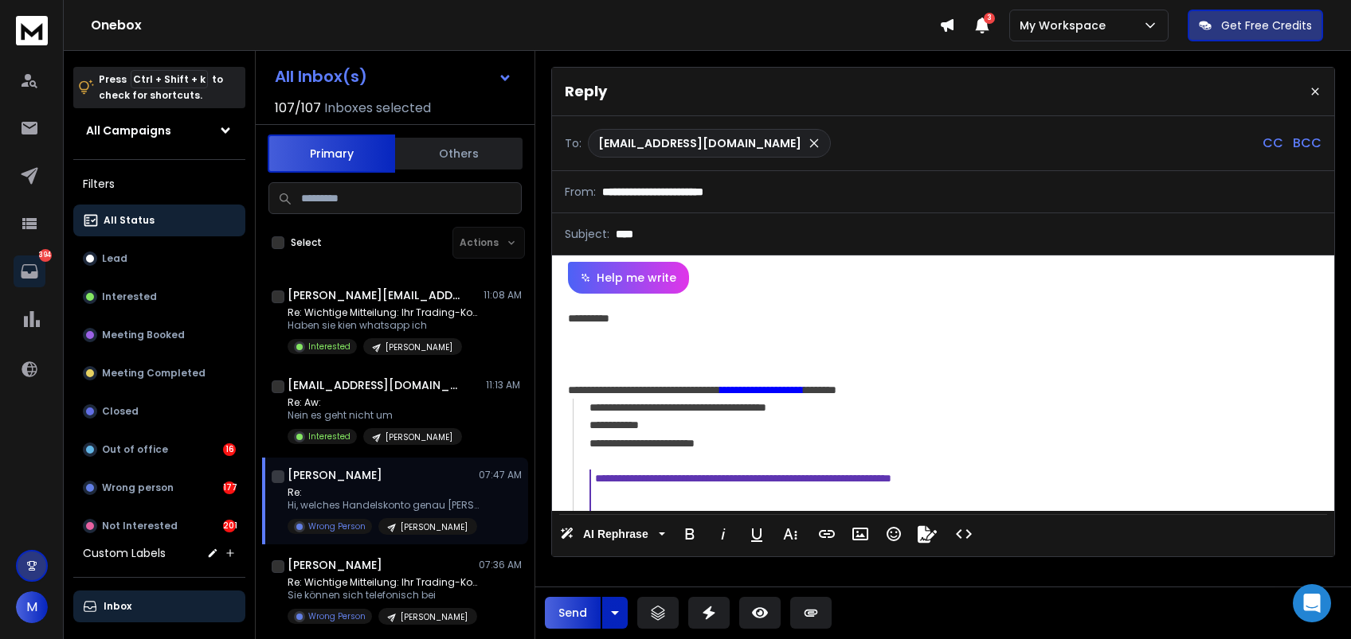
scroll to position [420, 0]
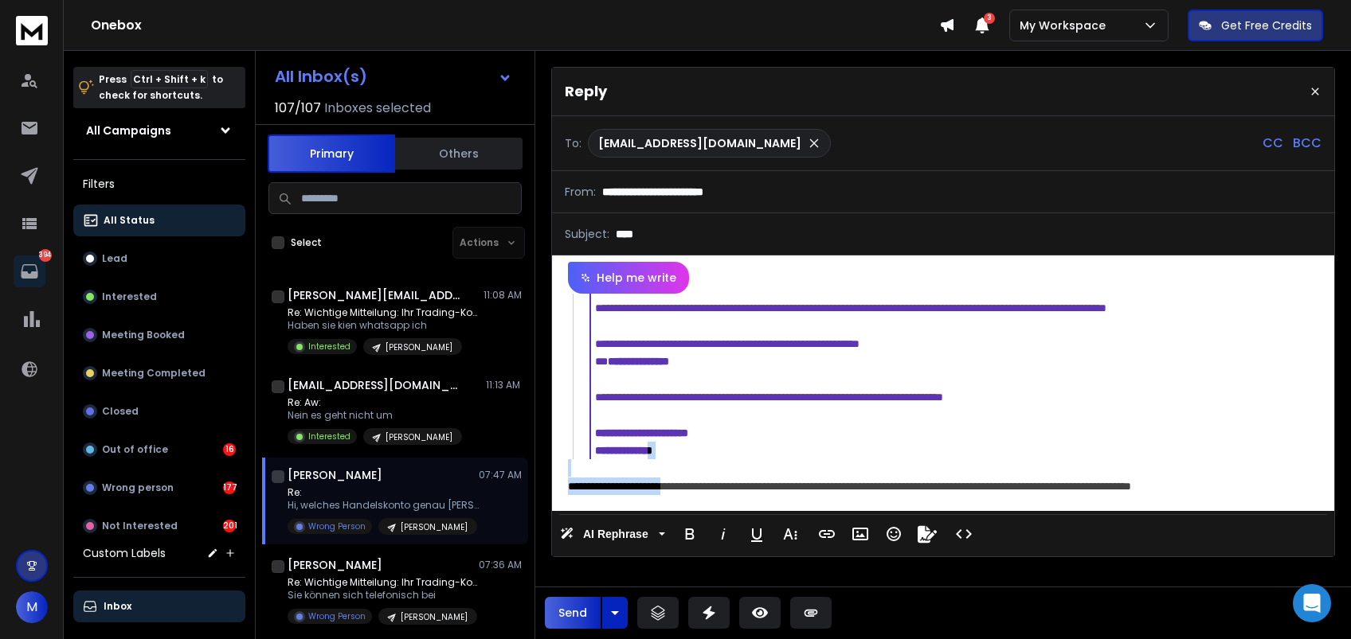
drag, startPoint x: 675, startPoint y: 457, endPoint x: 680, endPoint y: 487, distance: 30.6
click at [680, 487] on div "**********" at bounding box center [941, 402] width 778 height 217
click at [680, 487] on div "**********" at bounding box center [932, 487] width 729 height 18
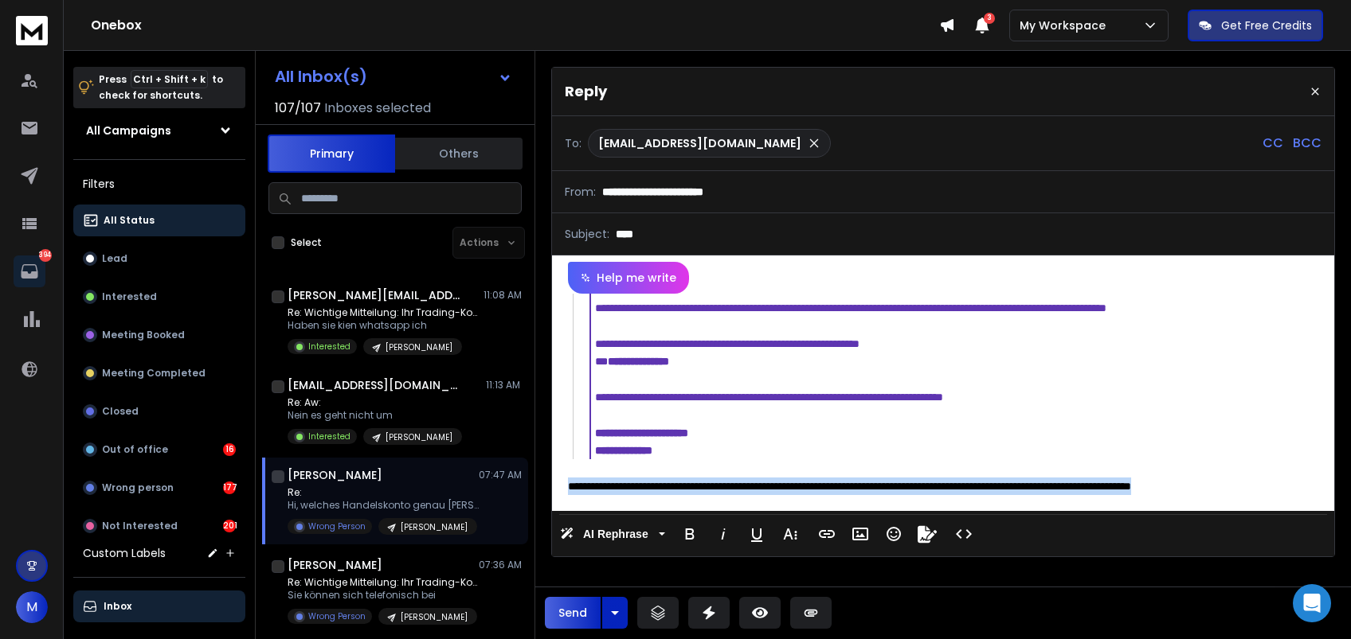
click at [680, 487] on div "**********" at bounding box center [932, 487] width 729 height 18
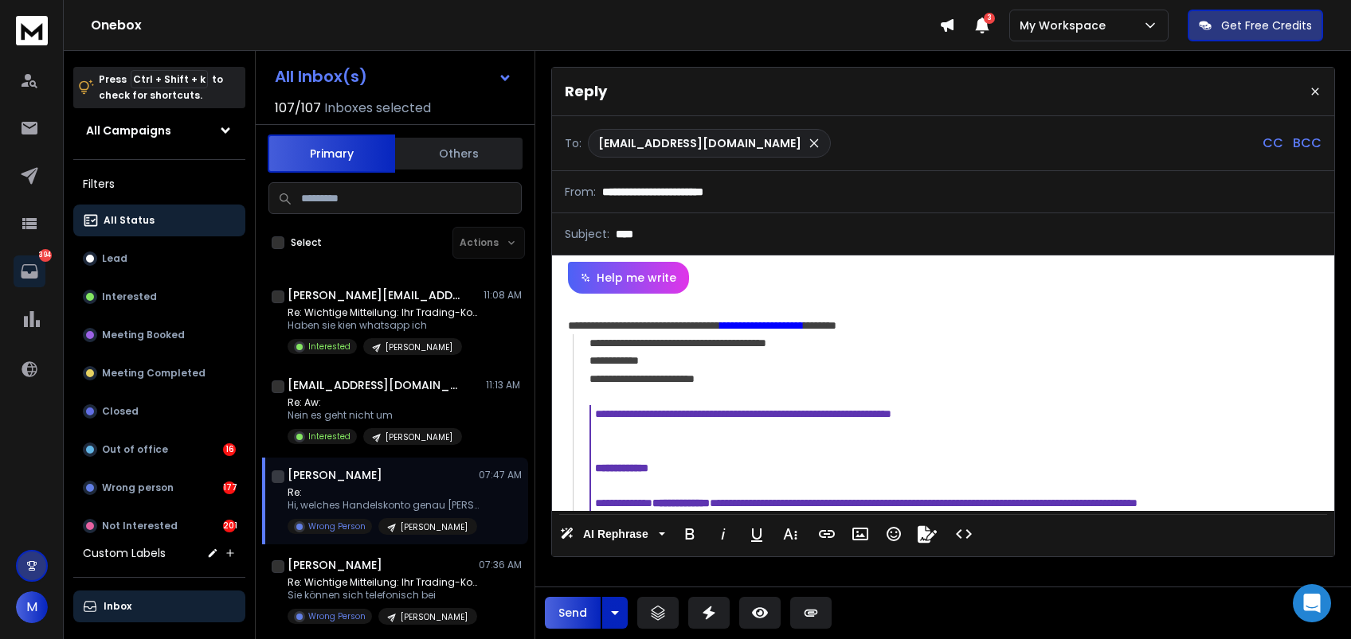
scroll to position [0, 0]
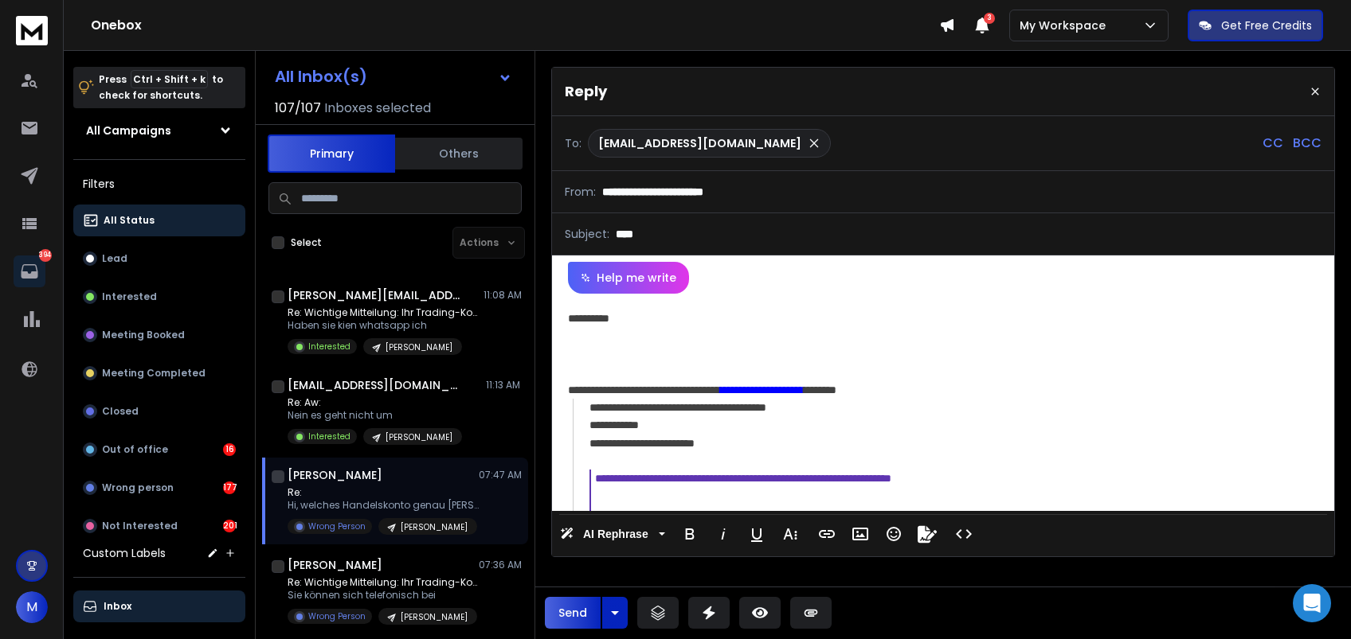
click at [579, 346] on div at bounding box center [941, 355] width 746 height 18
click at [574, 338] on div "**********" at bounding box center [932, 328] width 729 height 36
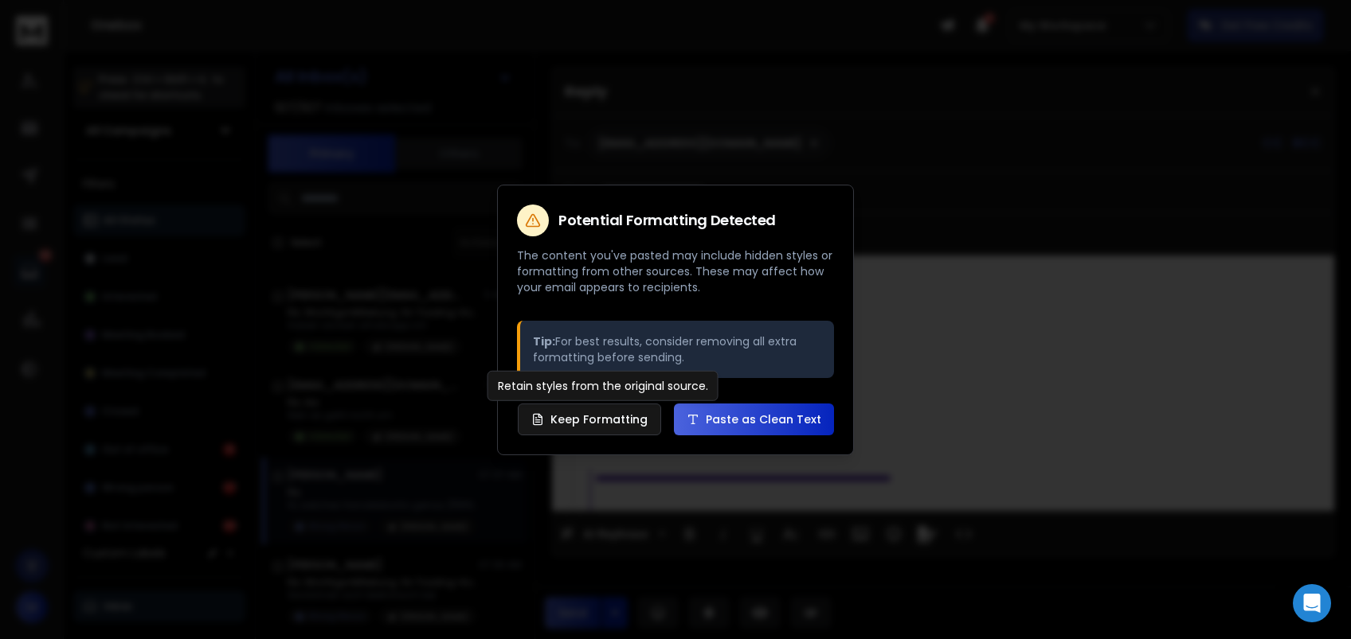
click at [574, 338] on p "Tip: For best results, consider removing all extra formatting before sending." at bounding box center [677, 350] width 288 height 32
click at [710, 409] on button "Paste as Clean Text" at bounding box center [754, 420] width 160 height 32
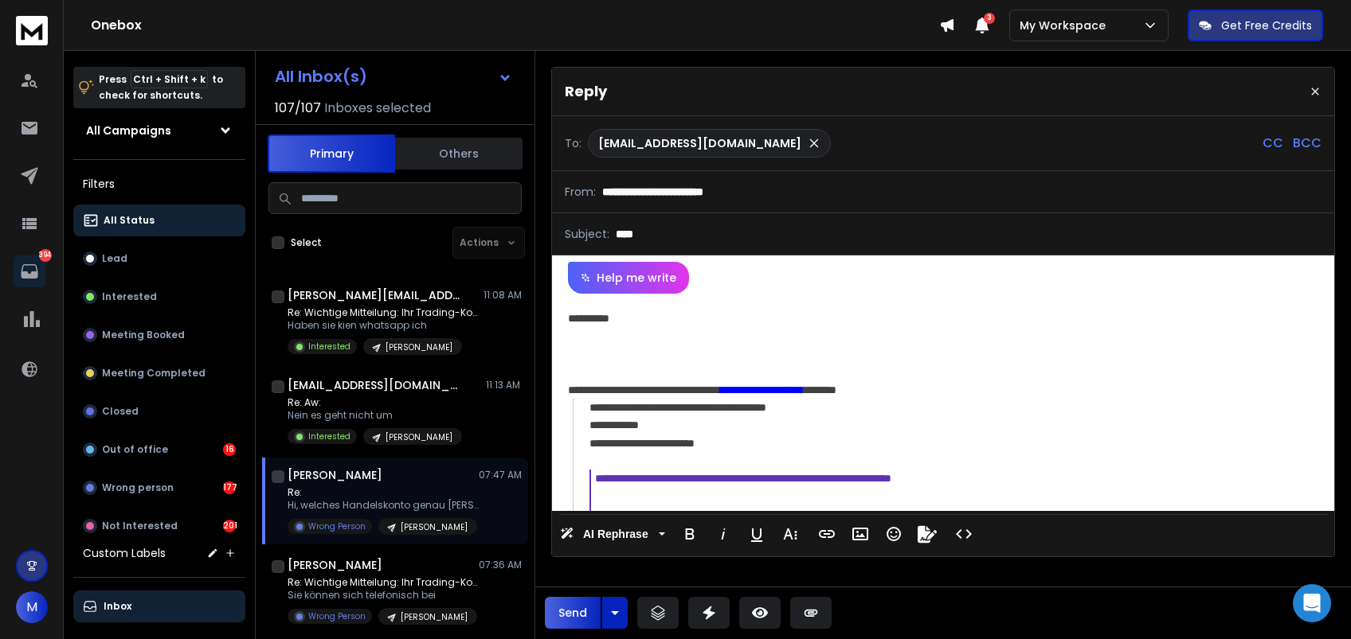
scroll to position [439, 0]
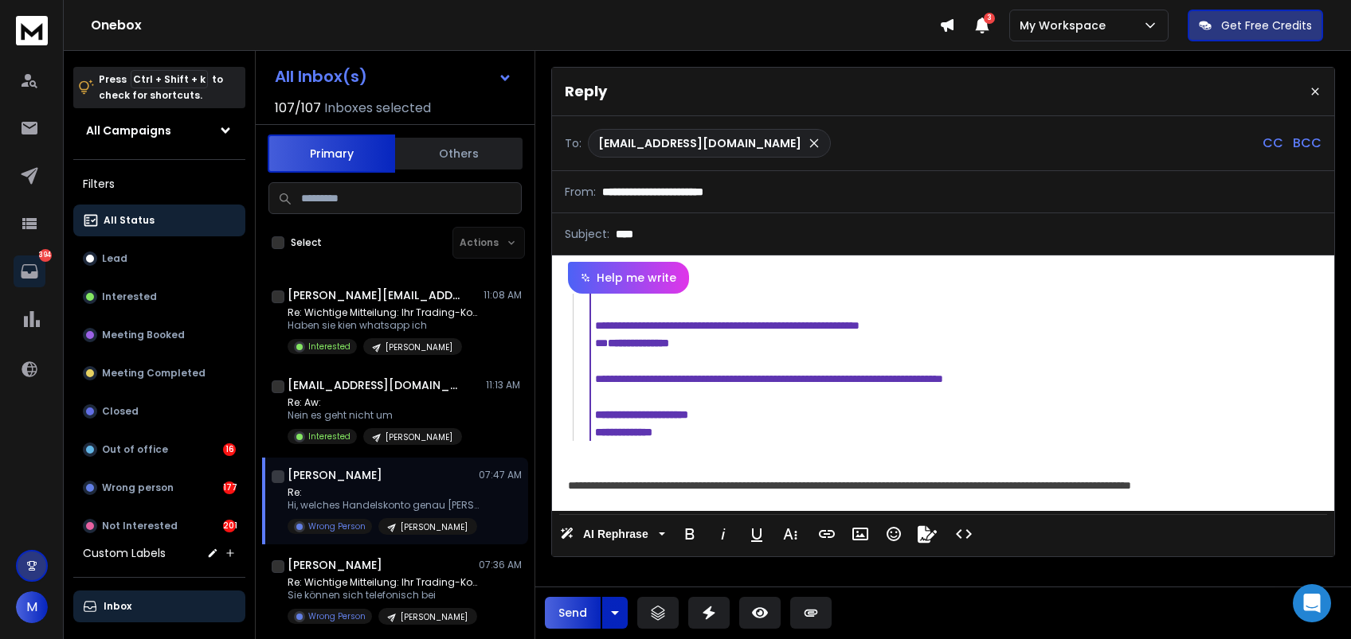
click at [717, 477] on div "**********" at bounding box center [932, 486] width 729 height 18
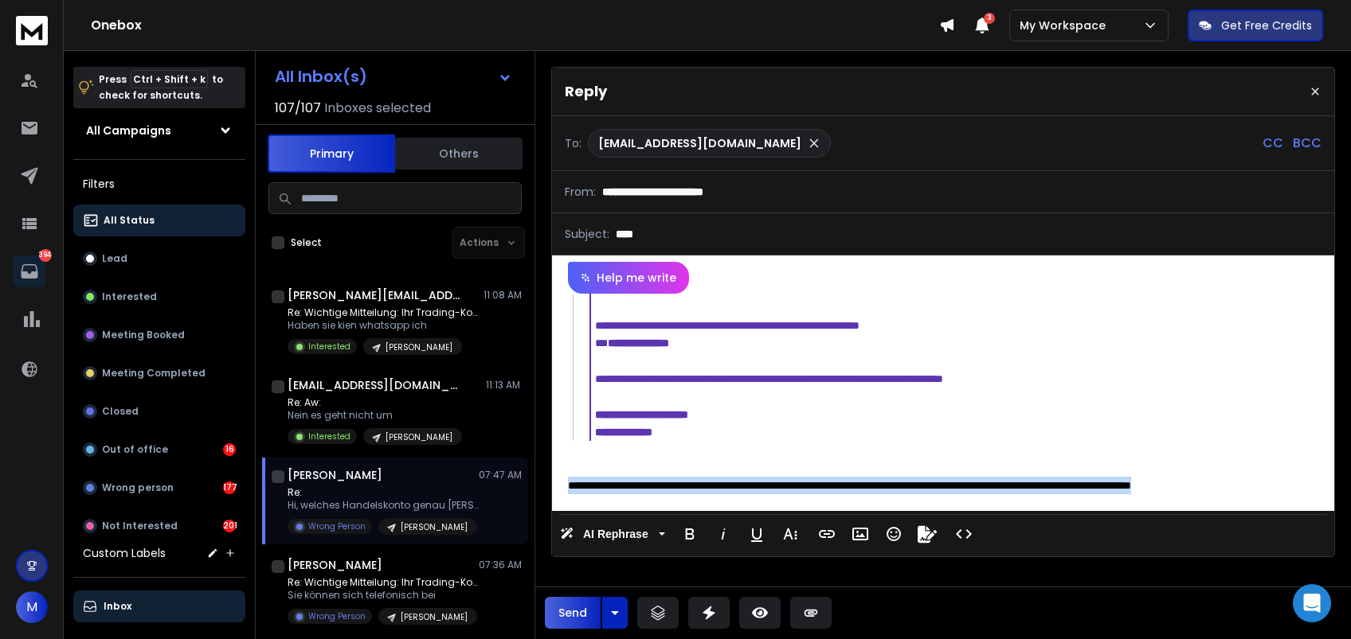
click at [717, 477] on div "**********" at bounding box center [932, 486] width 729 height 18
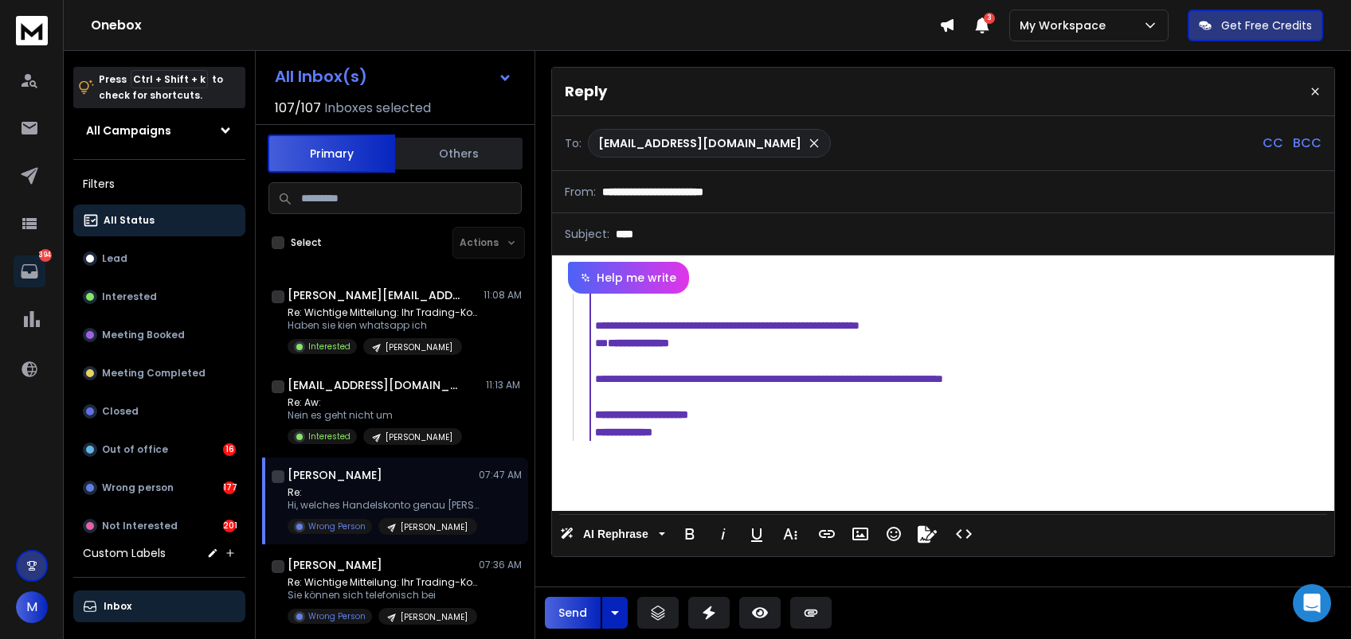
scroll to position [28, 0]
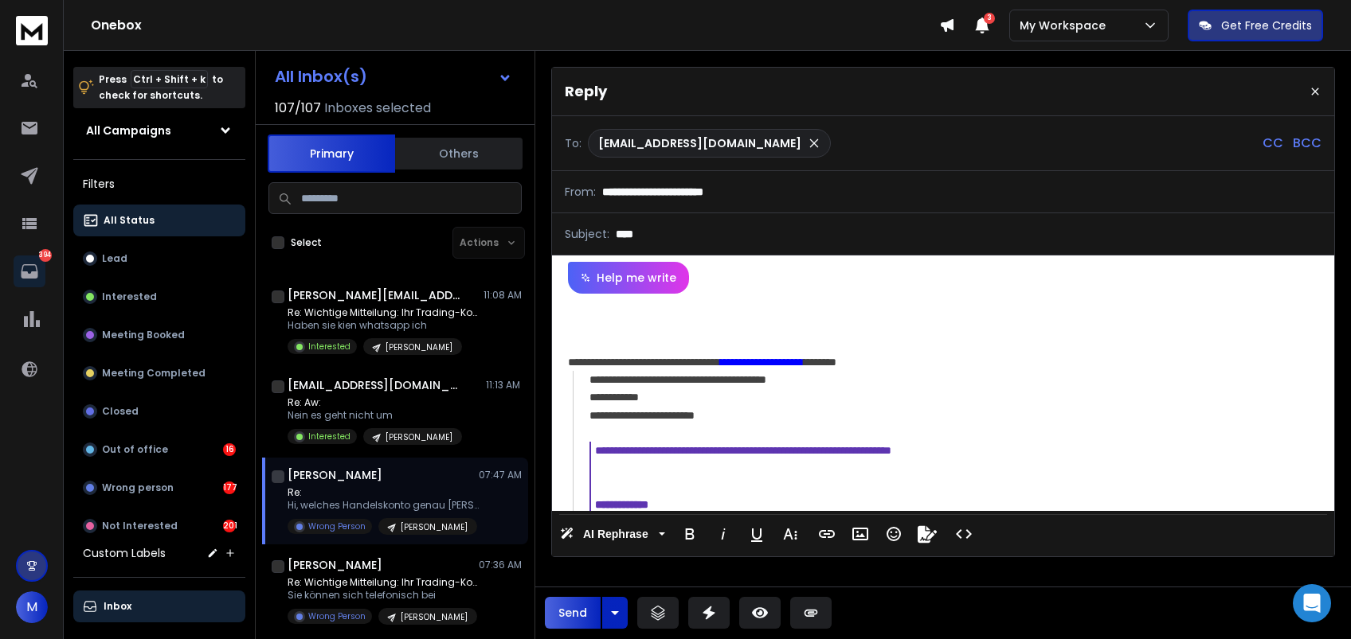
click at [589, 319] on div at bounding box center [941, 327] width 746 height 18
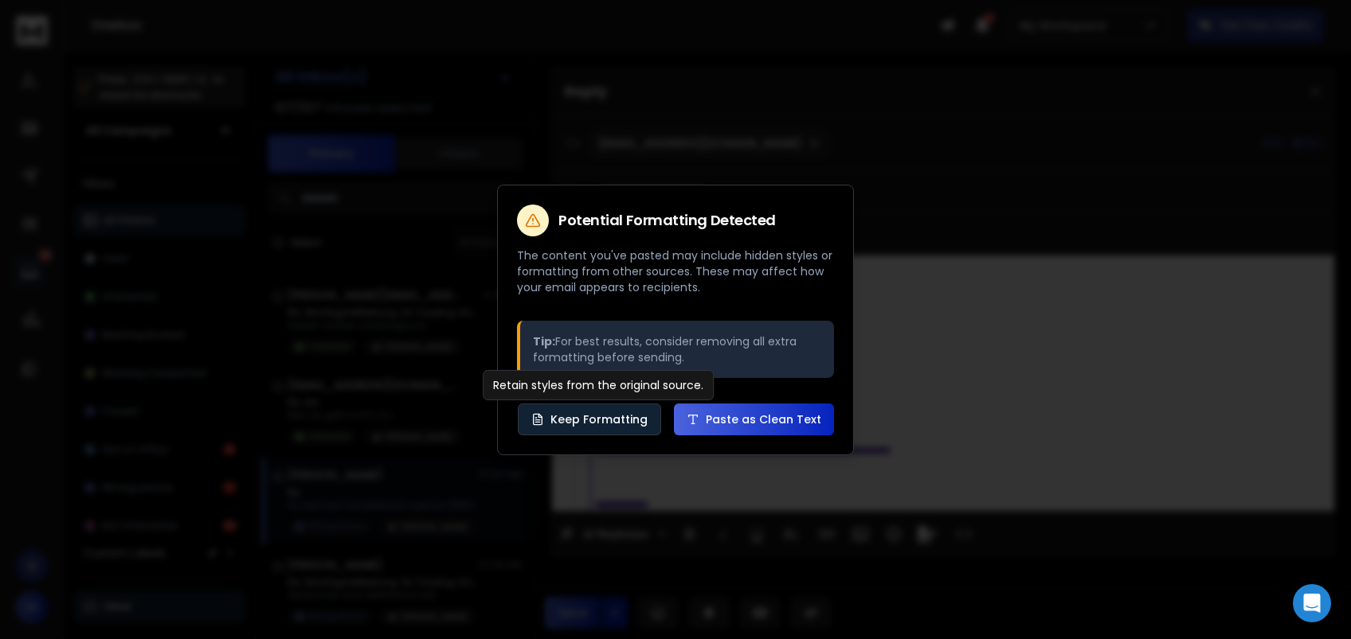
click at [614, 408] on button "Keep Formatting" at bounding box center [589, 420] width 143 height 32
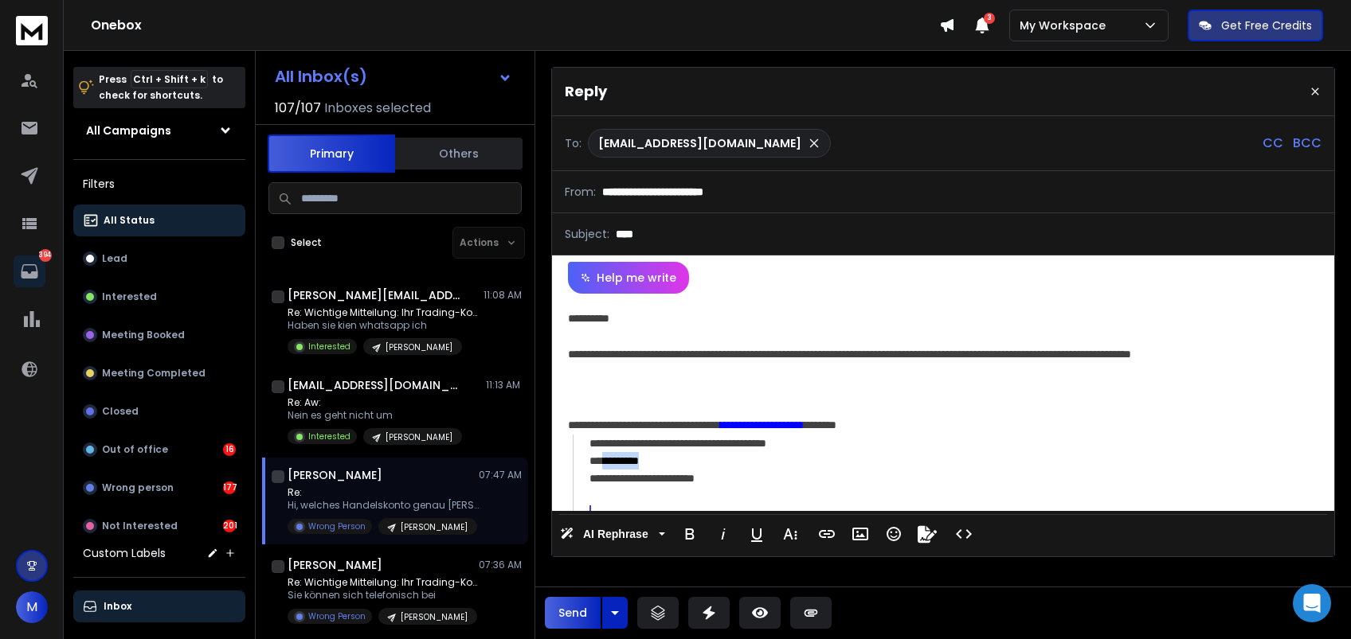
click at [690, 311] on div "**********" at bounding box center [932, 328] width 729 height 36
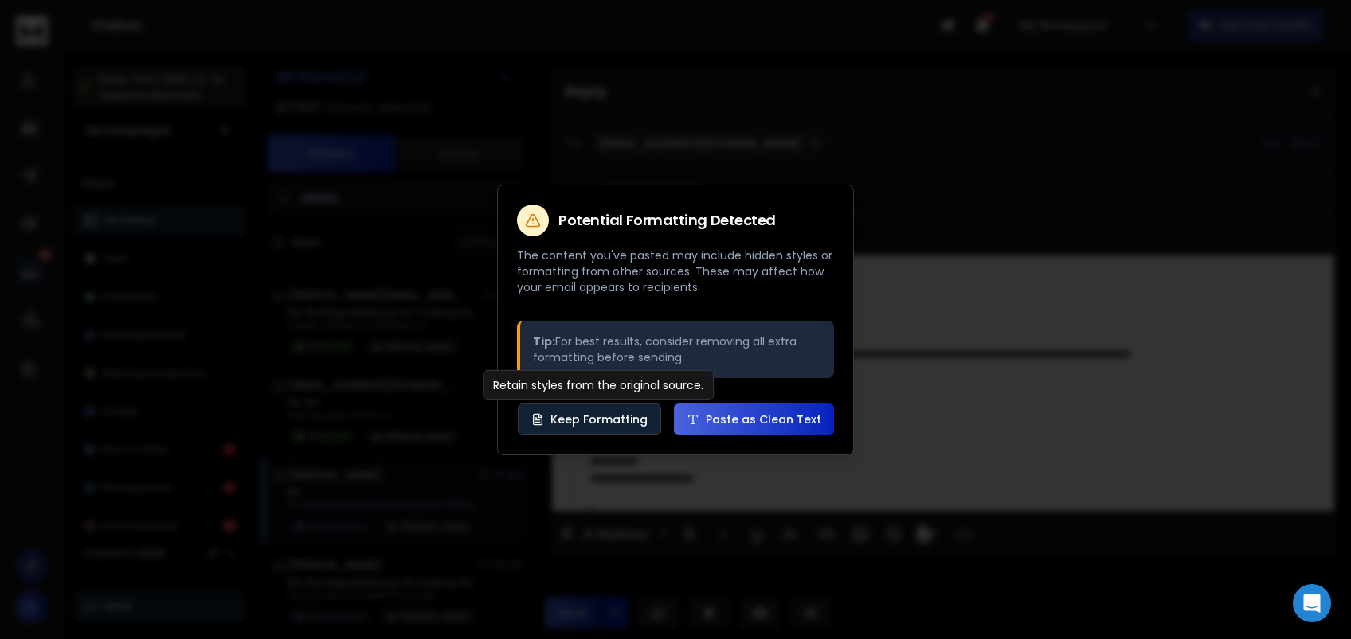
click at [639, 420] on button "Keep Formatting" at bounding box center [589, 420] width 143 height 32
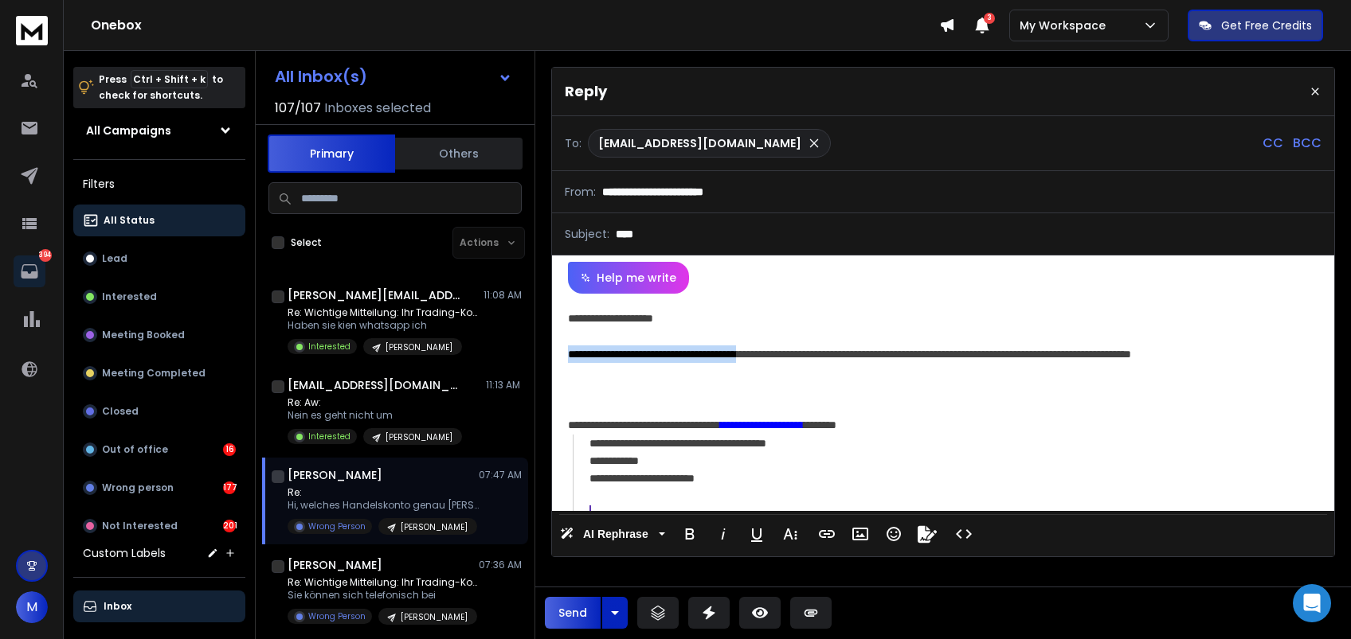
drag, startPoint x: 780, startPoint y: 354, endPoint x: 536, endPoint y: 362, distance: 243.8
click at [536, 362] on div "**********" at bounding box center [942, 404] width 815 height 706
click at [1042, 358] on div "**********" at bounding box center [932, 355] width 729 height 18
click at [585, 616] on button "Send" at bounding box center [573, 613] width 56 height 32
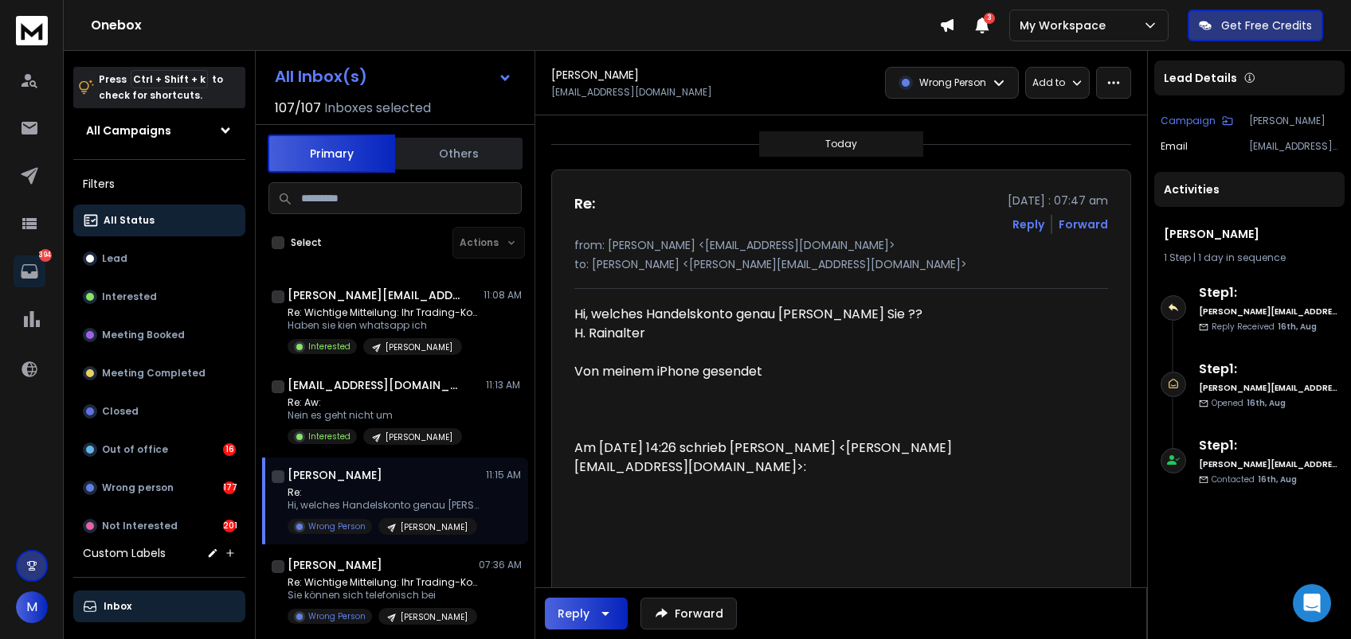
click at [474, 162] on button "Others" at bounding box center [458, 153] width 127 height 35
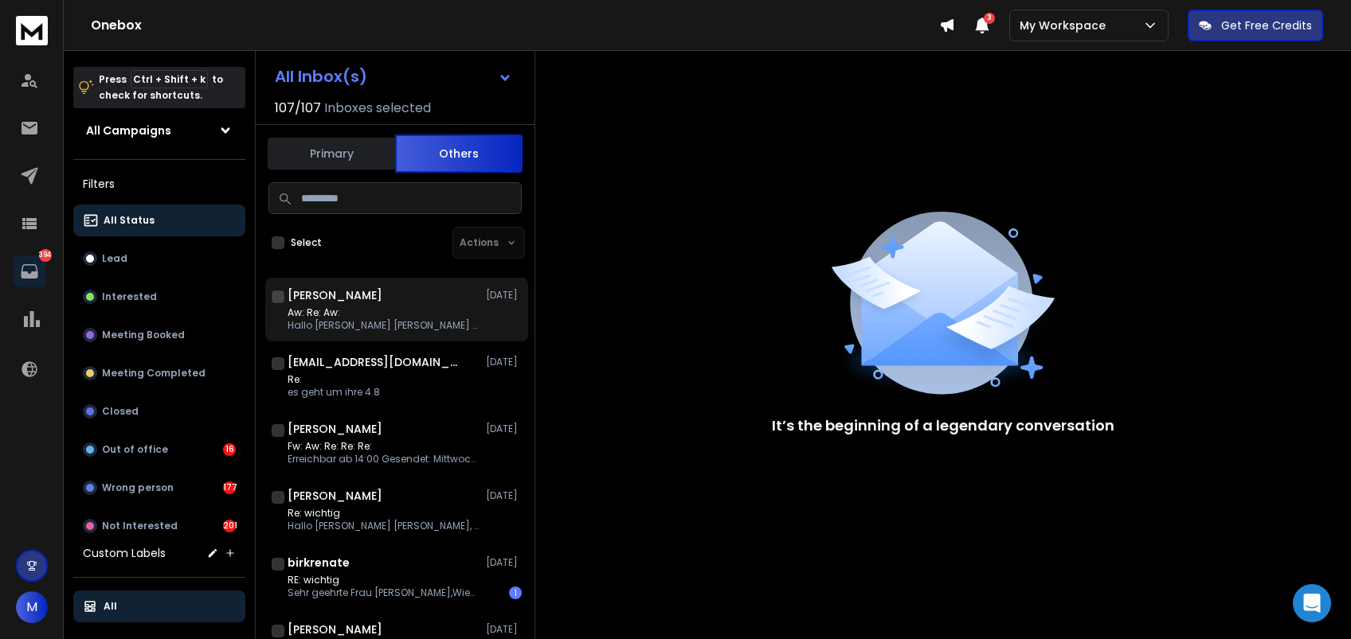
click at [361, 278] on div "[PERSON_NAME] [DATE] Aw: Re: Aw: Hallo [PERSON_NAME] [PERSON_NAME] hier meine" at bounding box center [396, 310] width 263 height 64
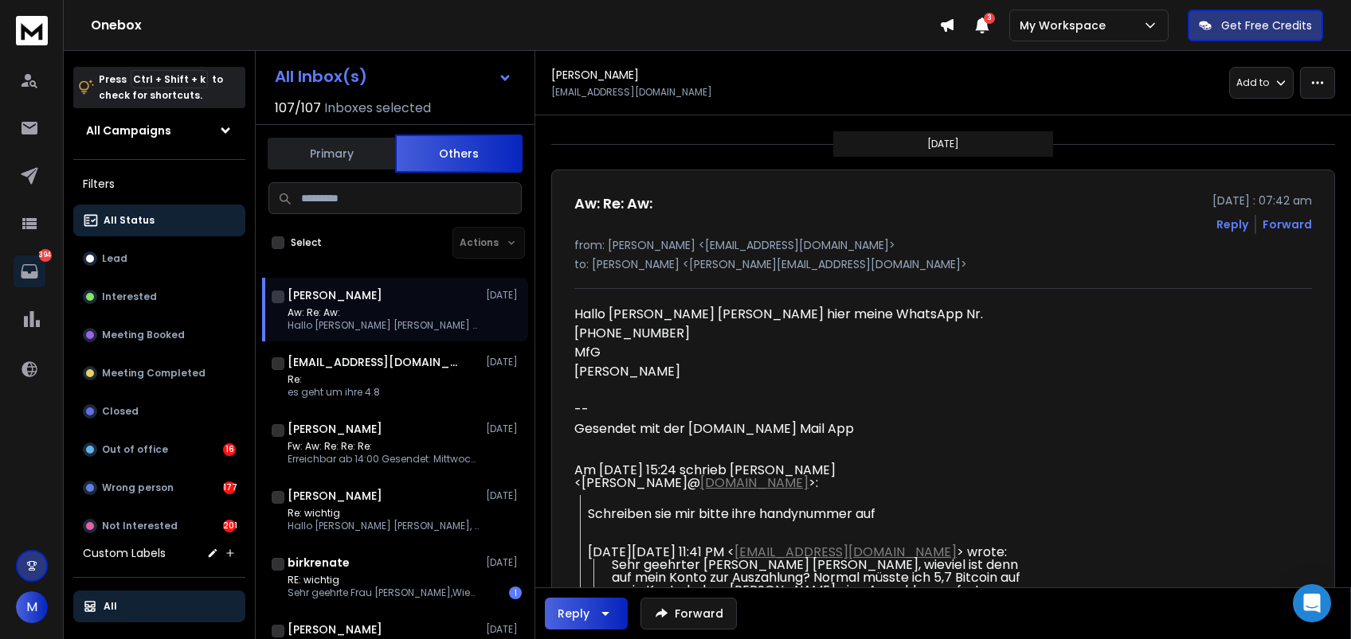
copy div "004915560205174"
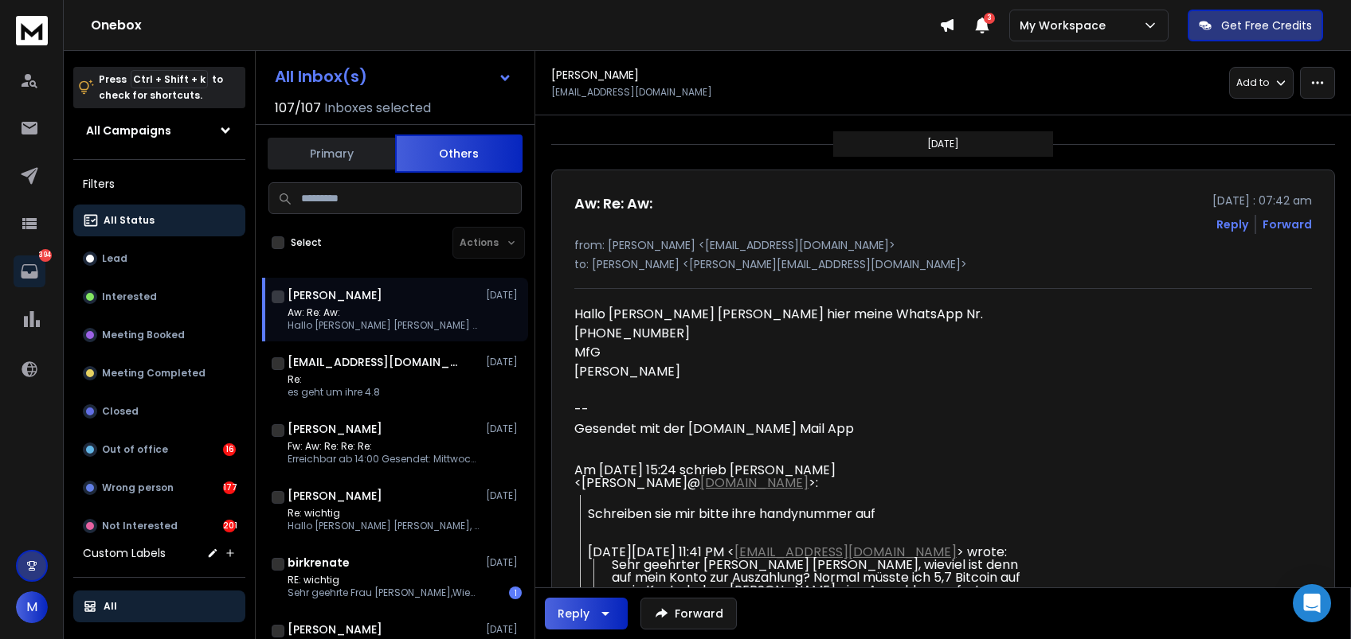
click at [1217, 219] on button "Reply" at bounding box center [1232, 225] width 32 height 16
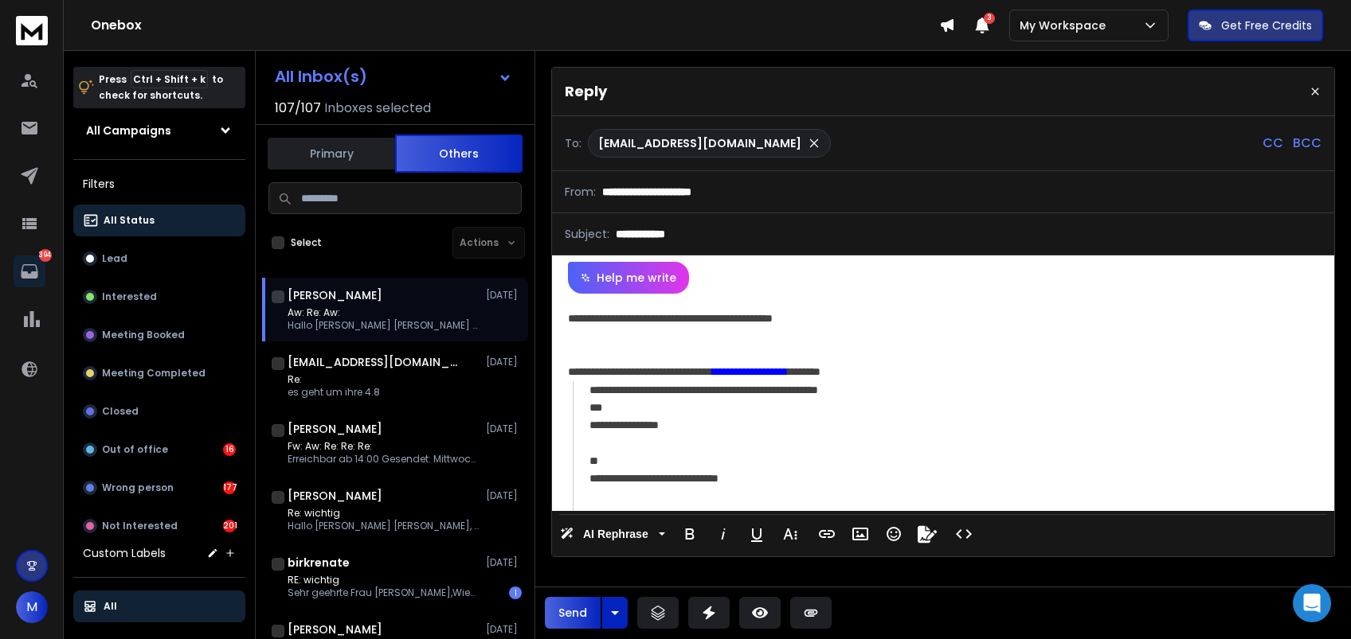
click at [584, 610] on button "Send" at bounding box center [573, 613] width 56 height 32
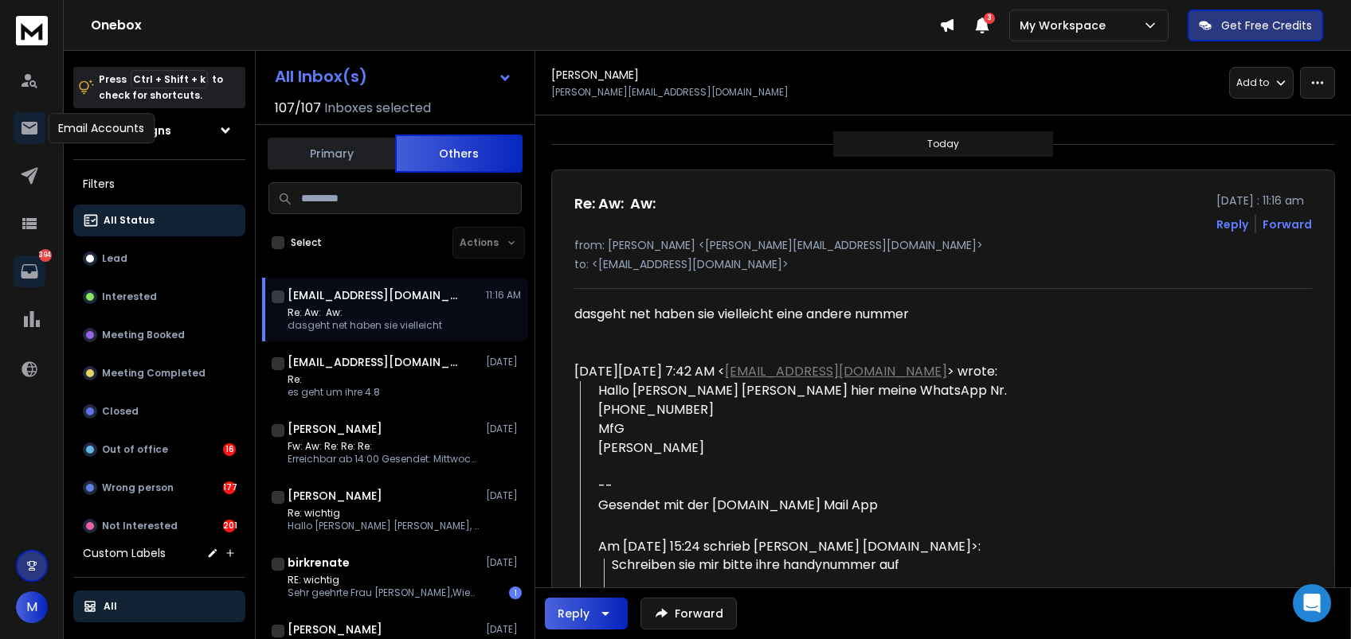
click at [17, 135] on link at bounding box center [30, 128] width 32 height 32
